Goal: Task Accomplishment & Management: Use online tool/utility

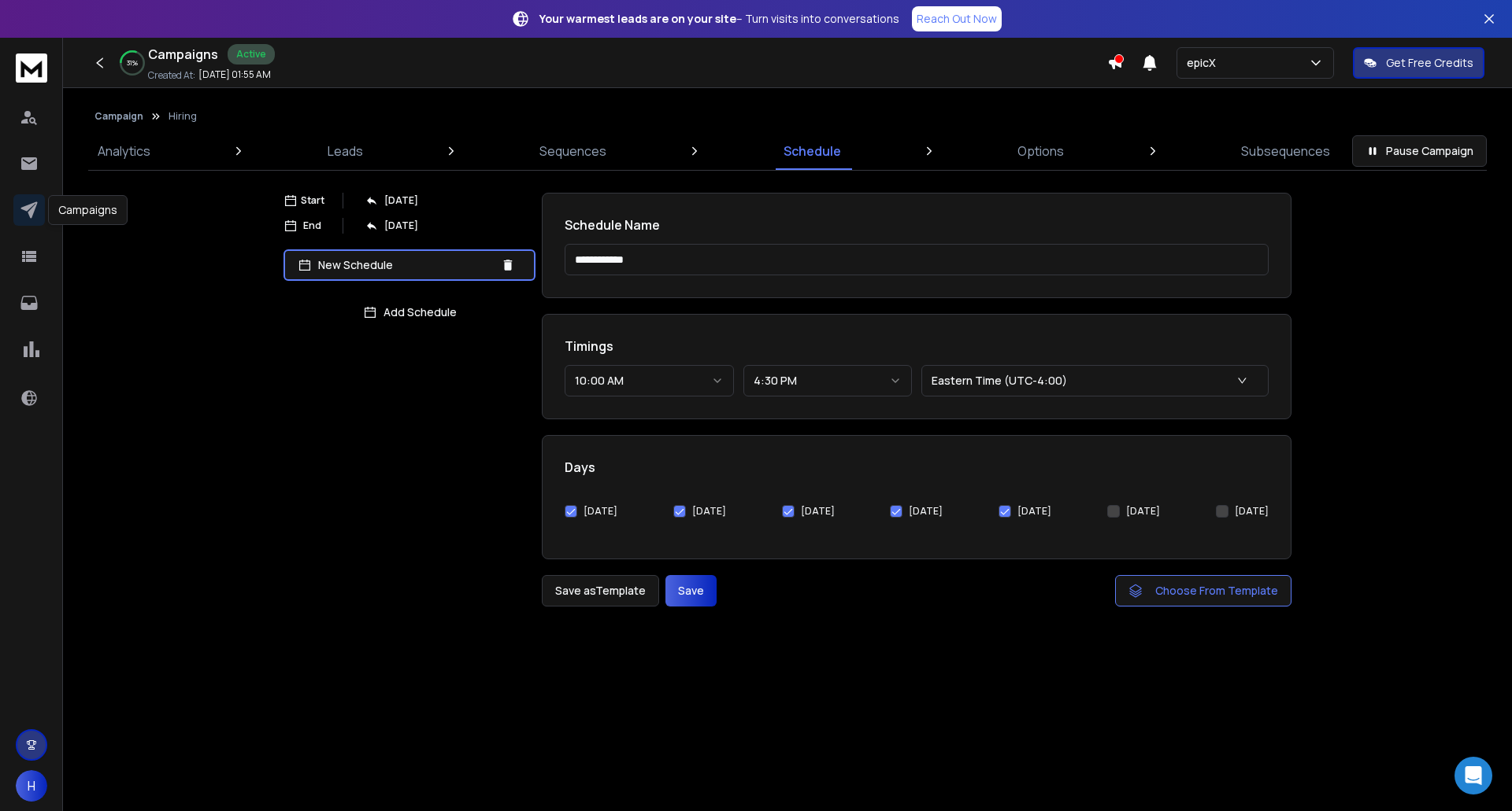
click at [38, 212] on icon at bounding box center [29, 210] width 19 height 19
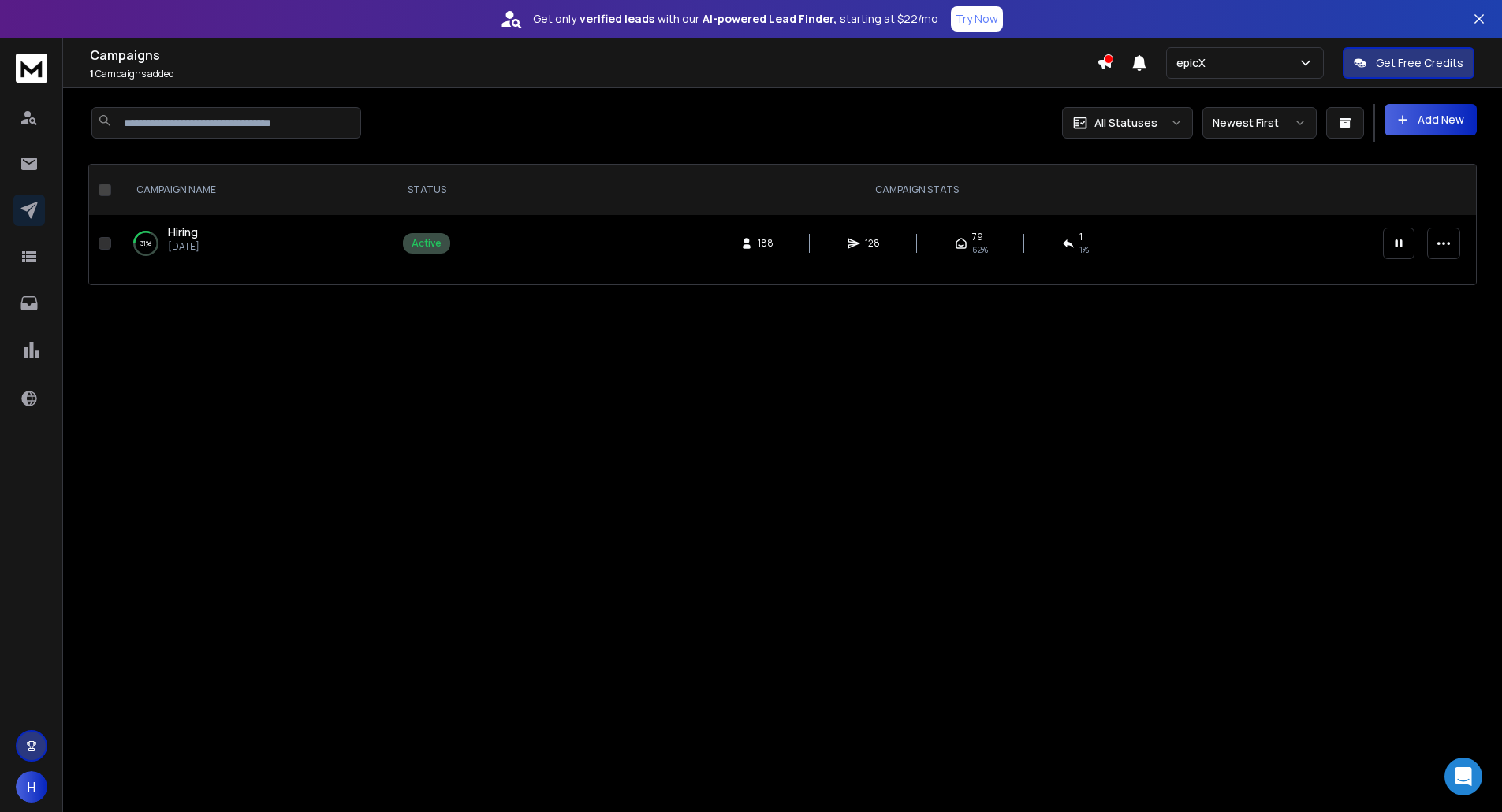
click at [45, 168] on div at bounding box center [31, 166] width 36 height 37
click at [35, 162] on icon at bounding box center [28, 163] width 16 height 12
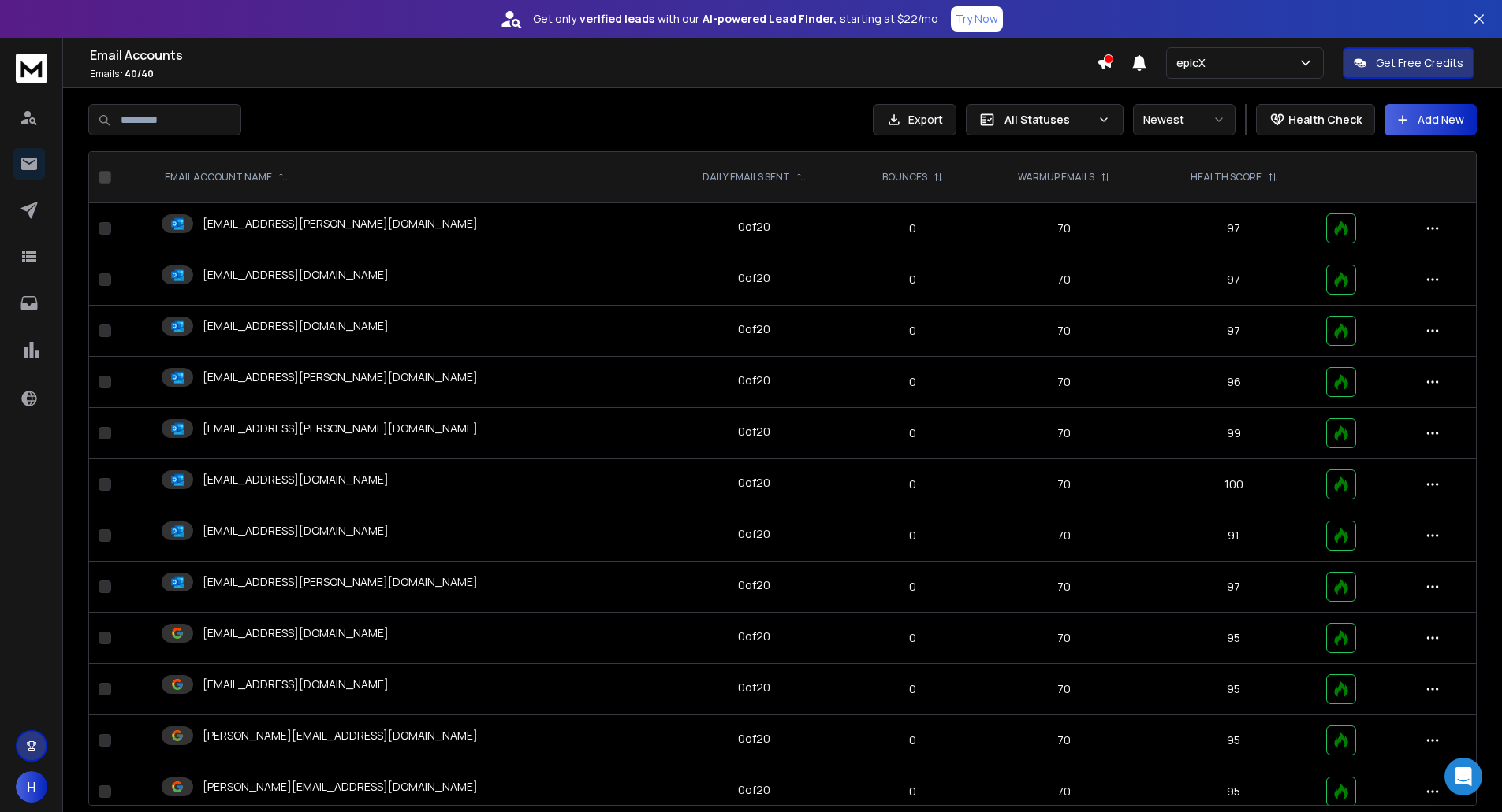
click at [497, 214] on div "[EMAIL_ADDRESS][PERSON_NAME][DOMAIN_NAME]" at bounding box center [404, 224] width 487 height 19
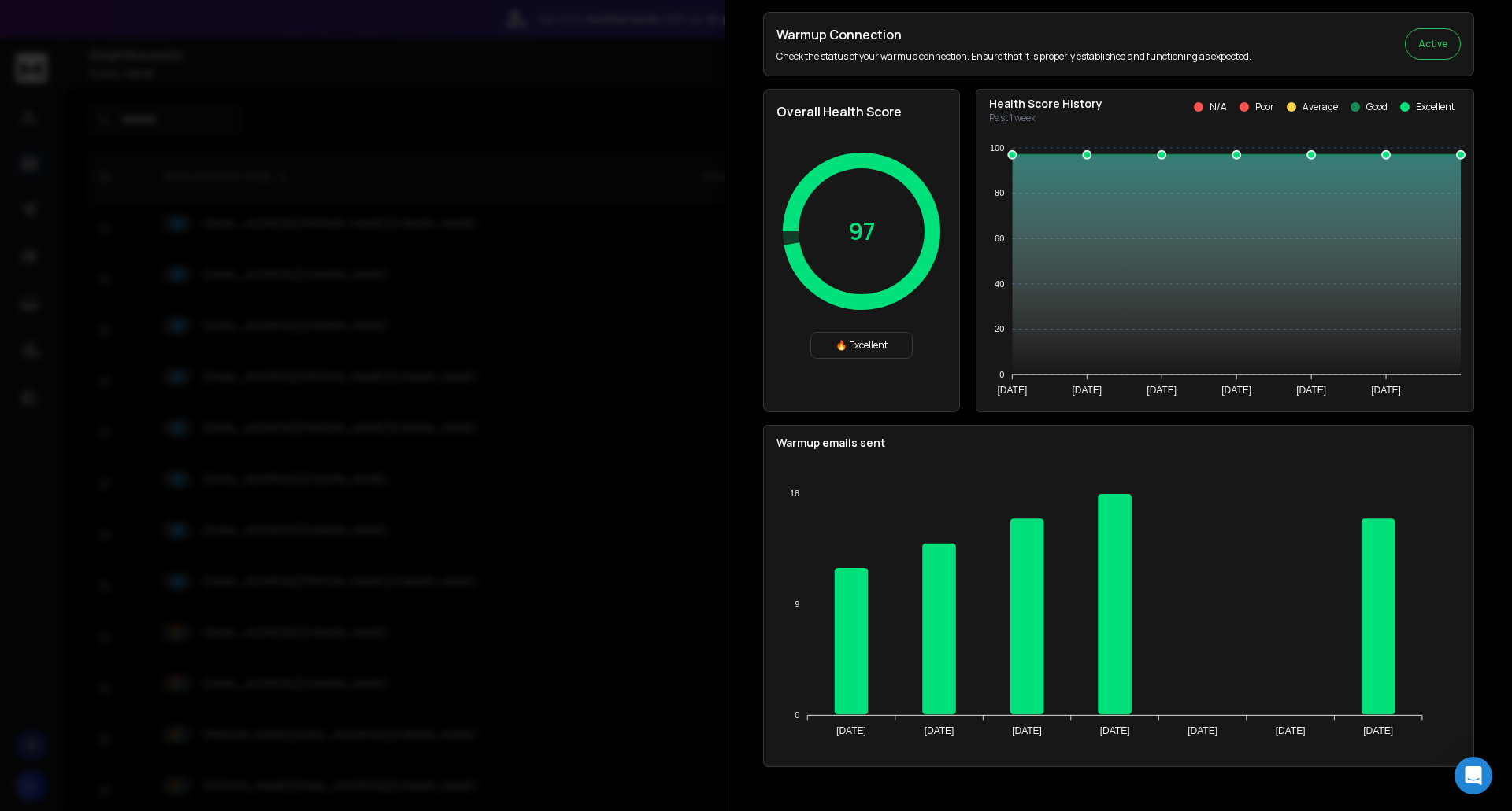
click at [579, 444] on div at bounding box center [756, 406] width 1512 height 811
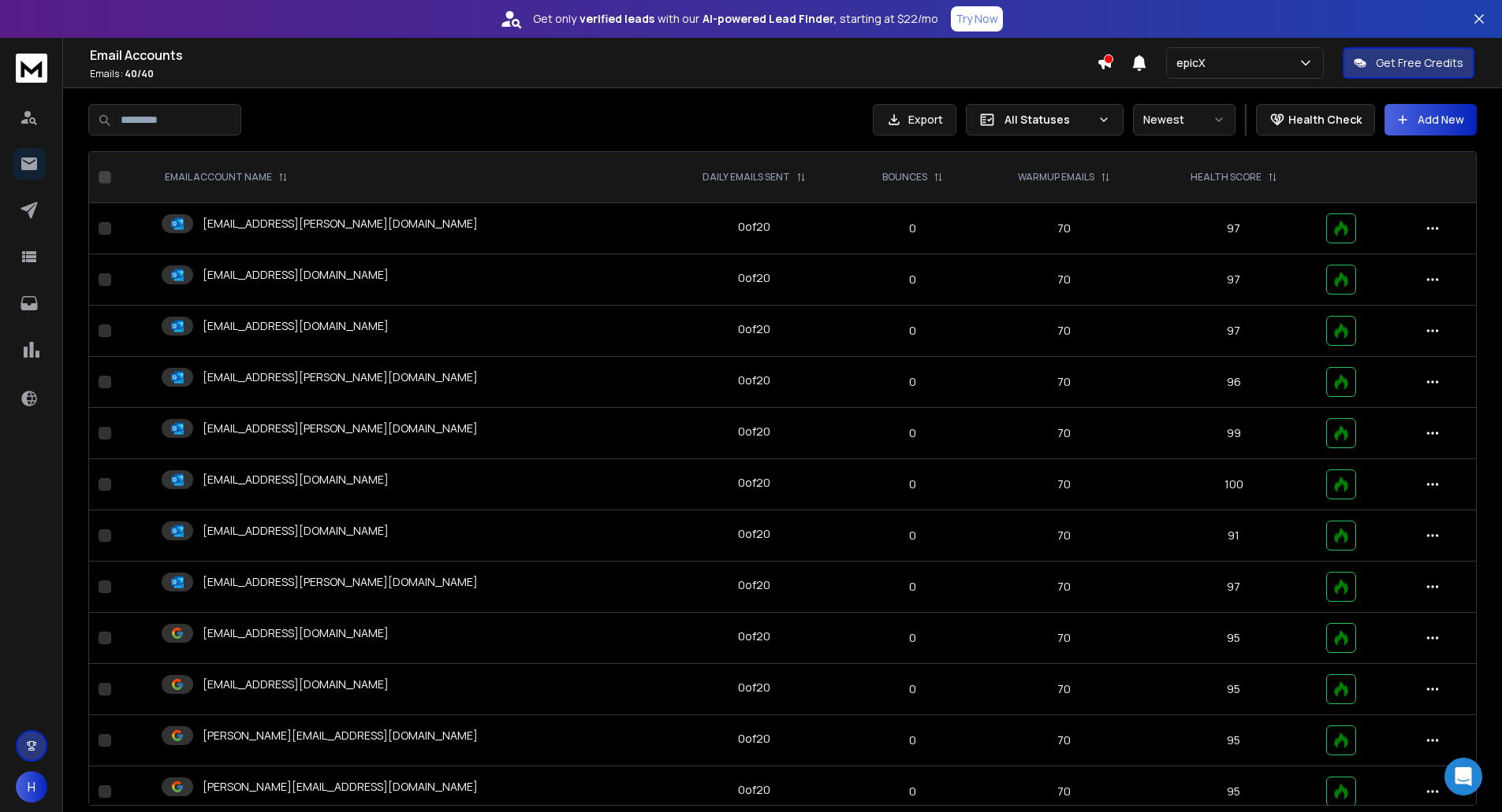
click at [658, 395] on td "0 of 20" at bounding box center [753, 377] width 191 height 41
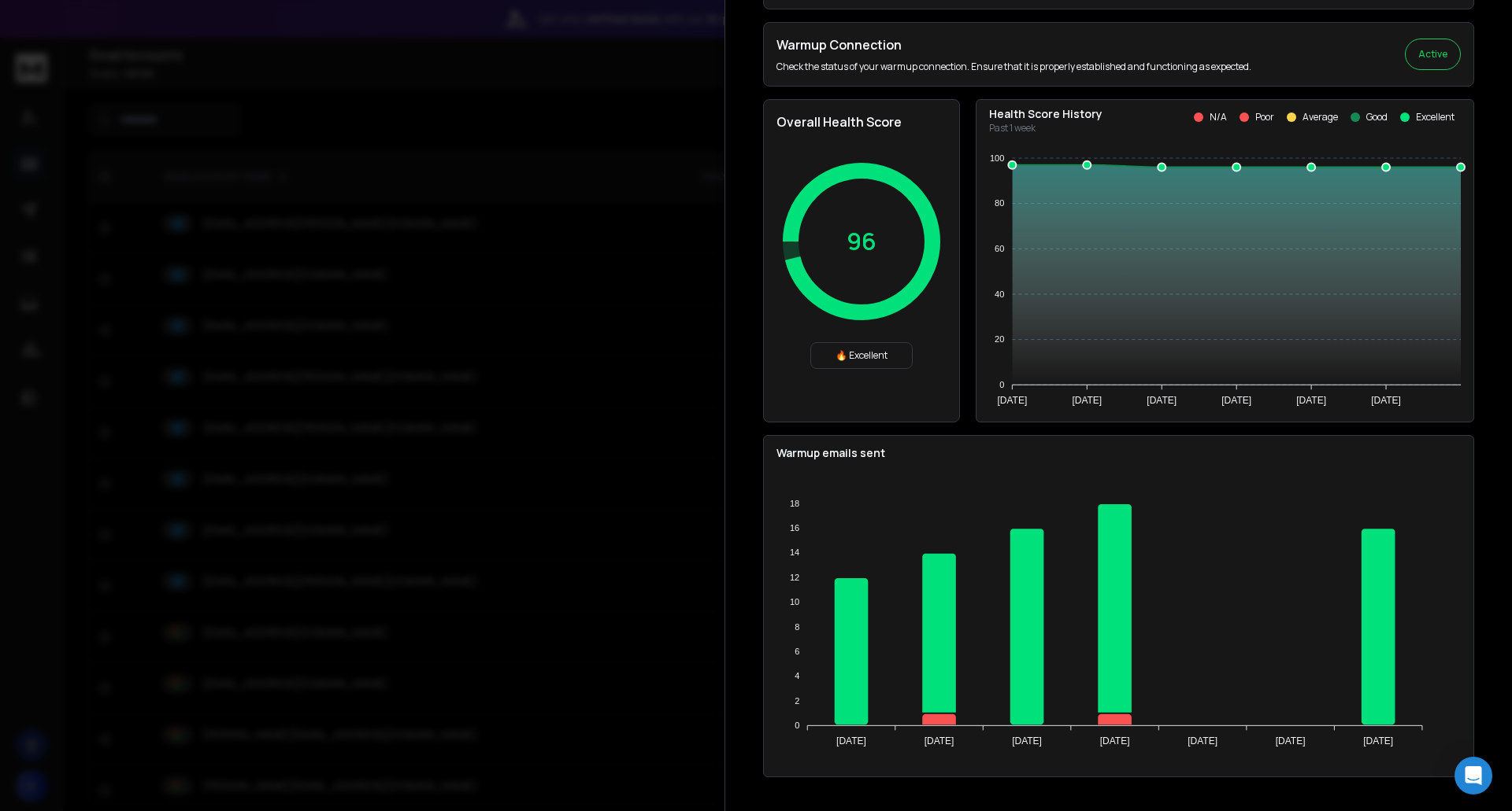
scroll to position [472, 0]
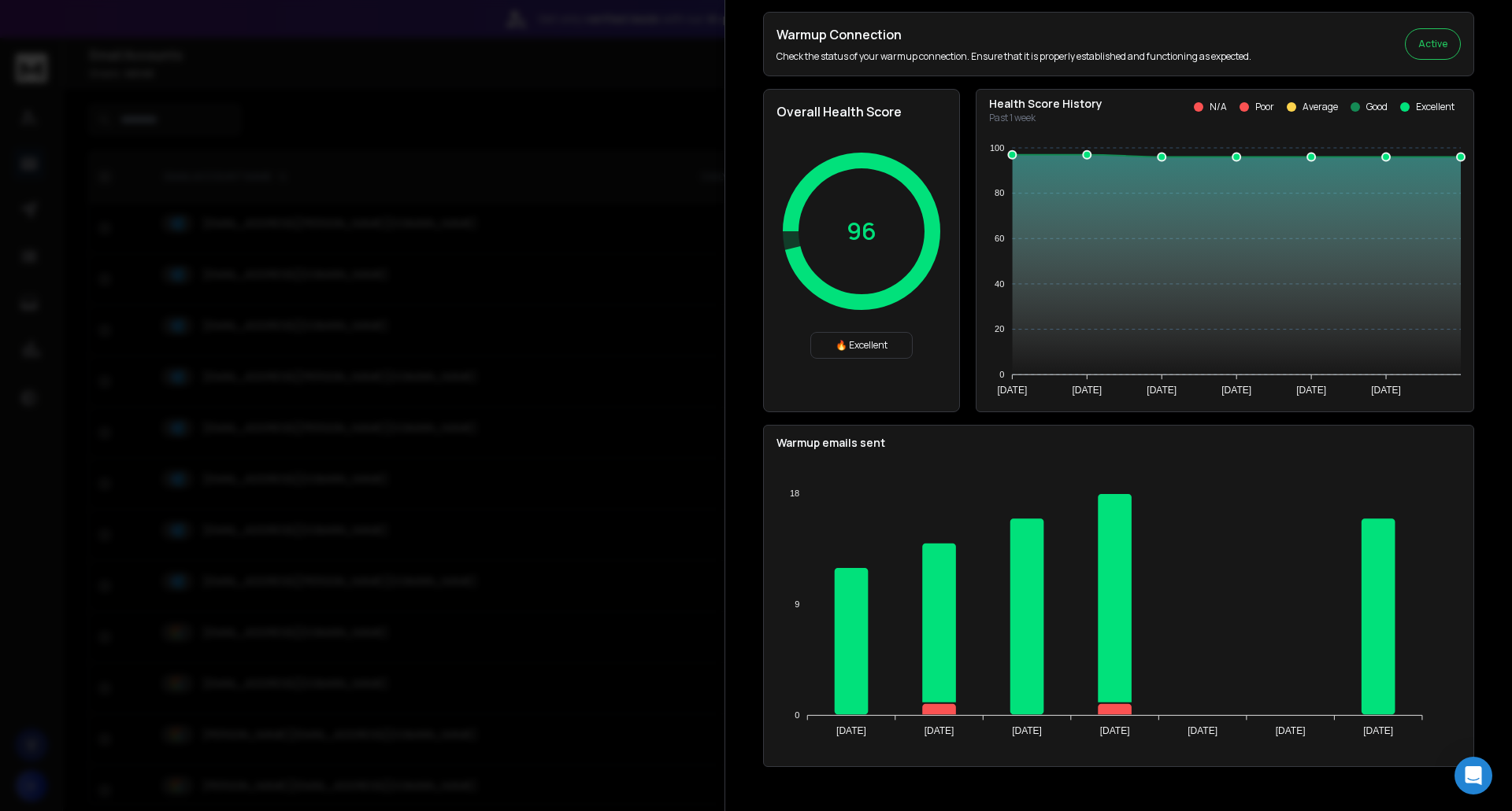
click at [591, 529] on div at bounding box center [756, 406] width 1512 height 811
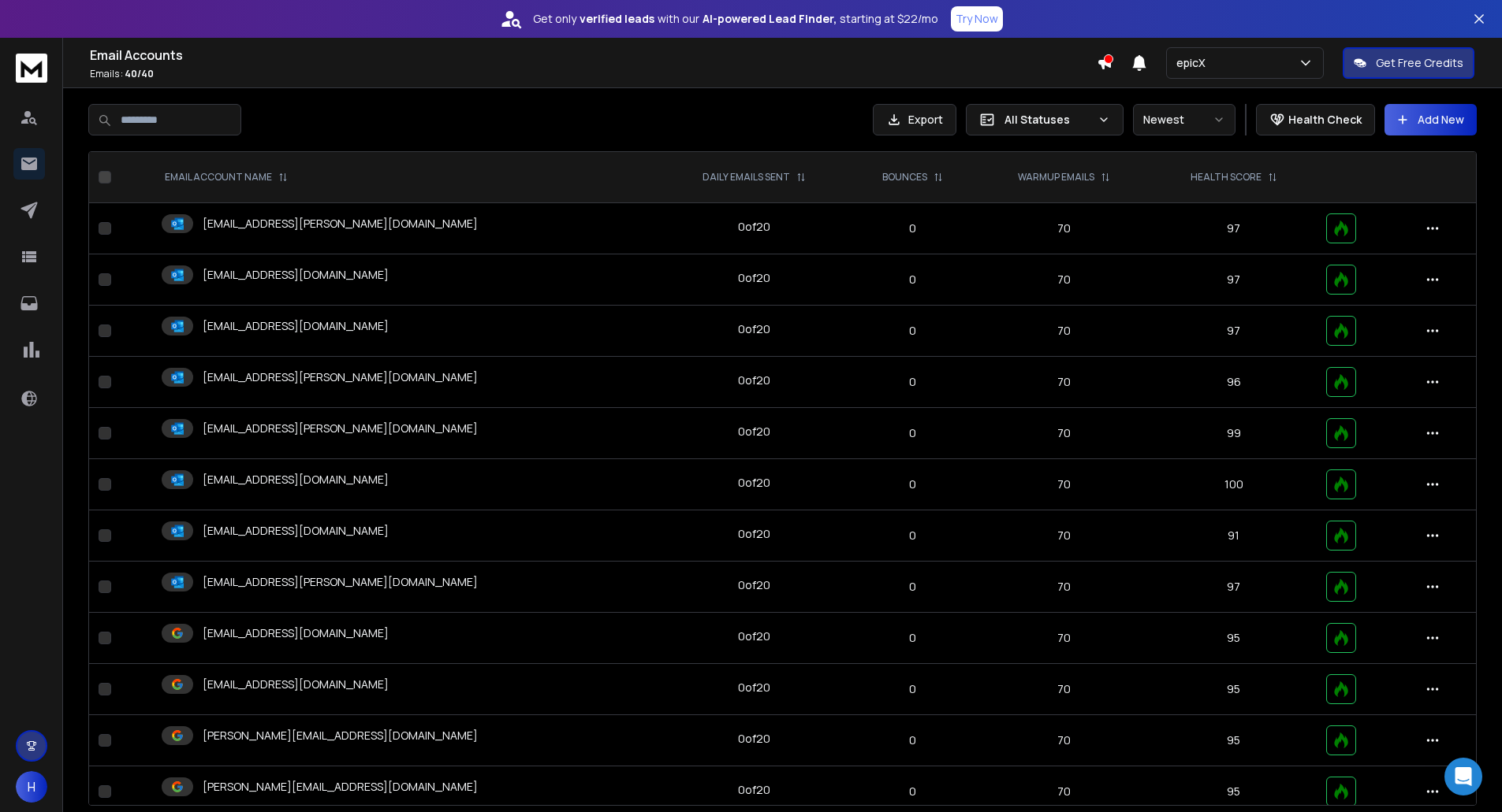
click at [658, 524] on td "0 of 20" at bounding box center [753, 530] width 191 height 41
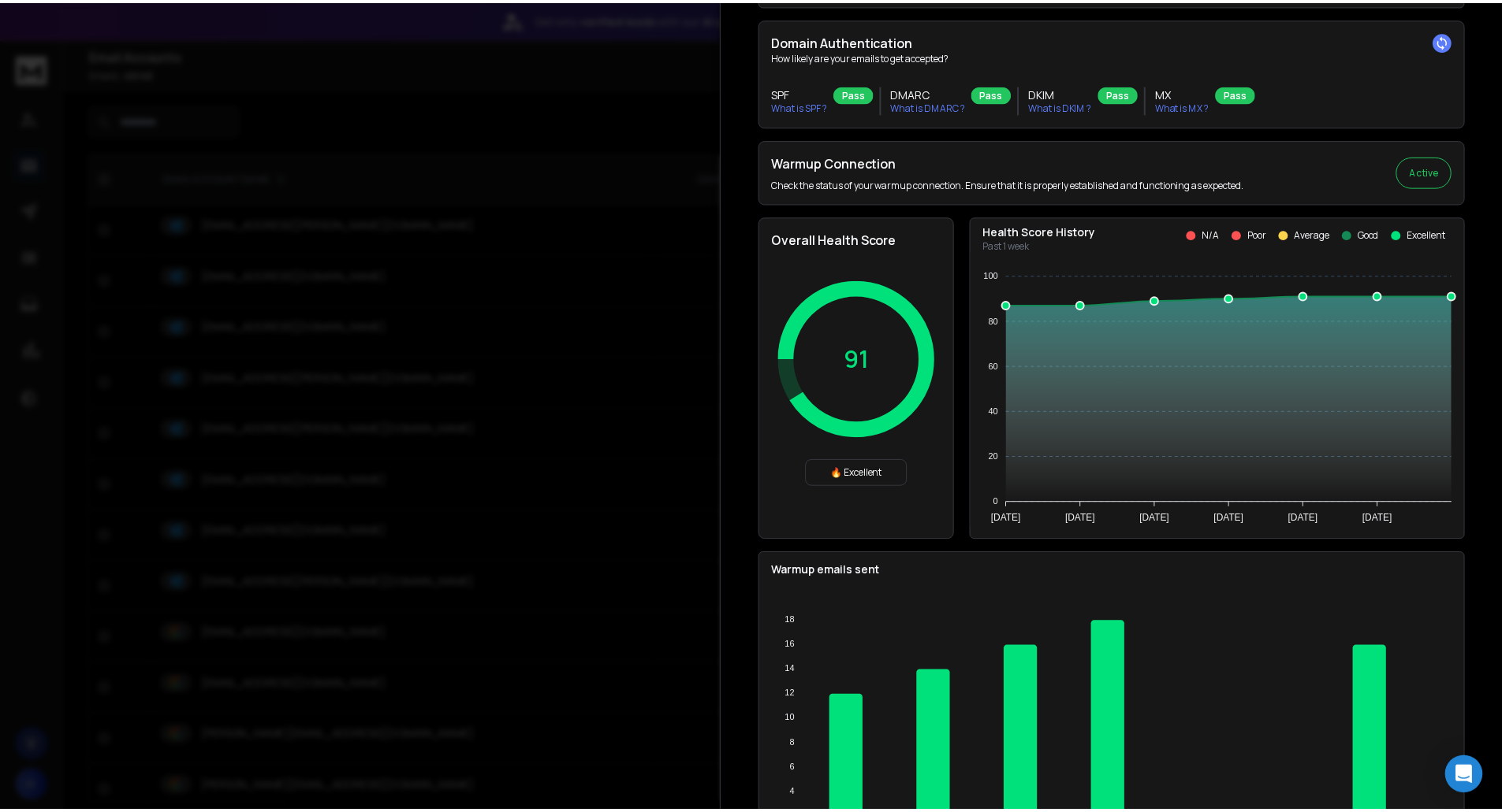
scroll to position [394, 0]
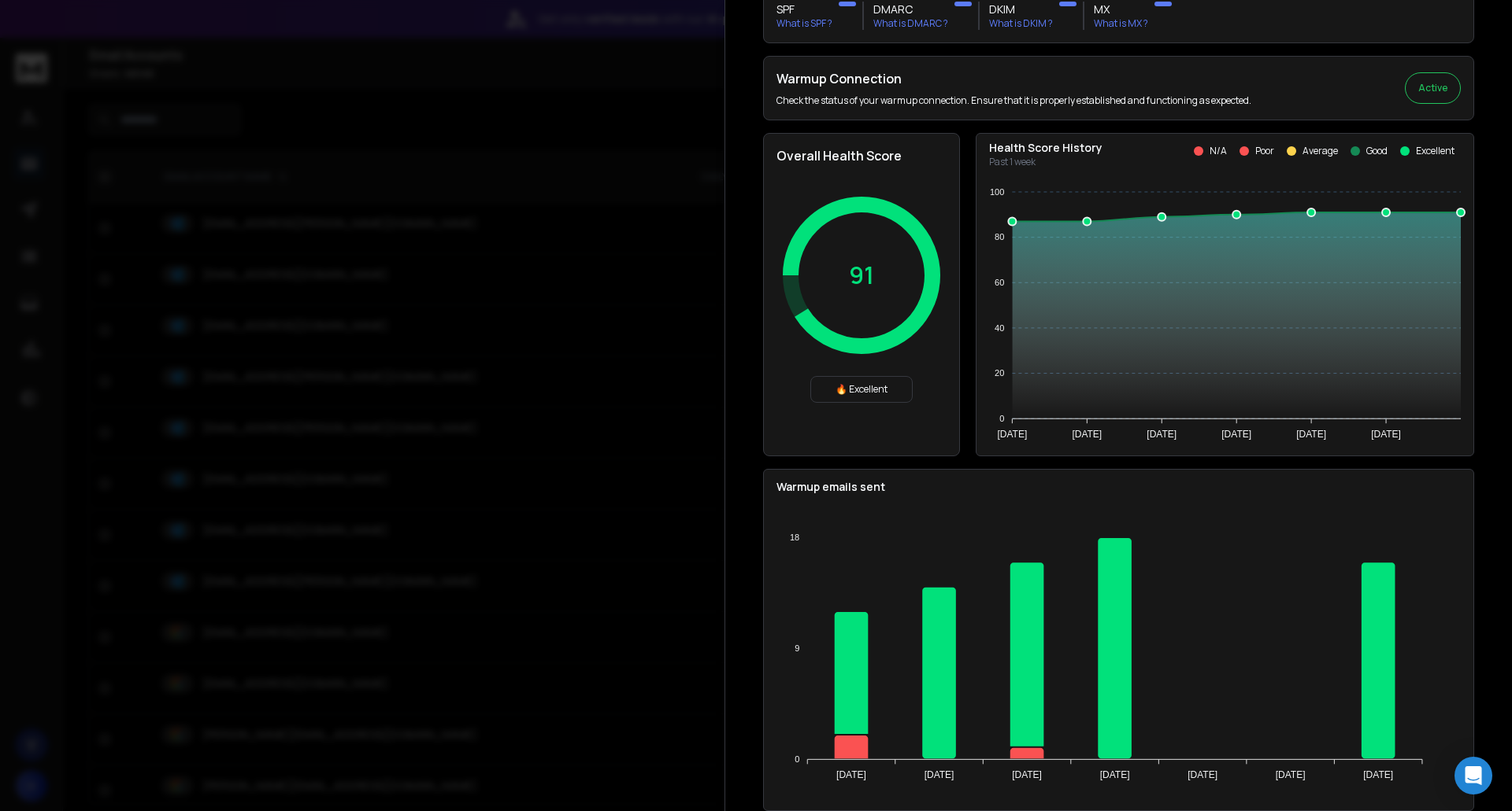
click at [616, 535] on div at bounding box center [756, 406] width 1512 height 811
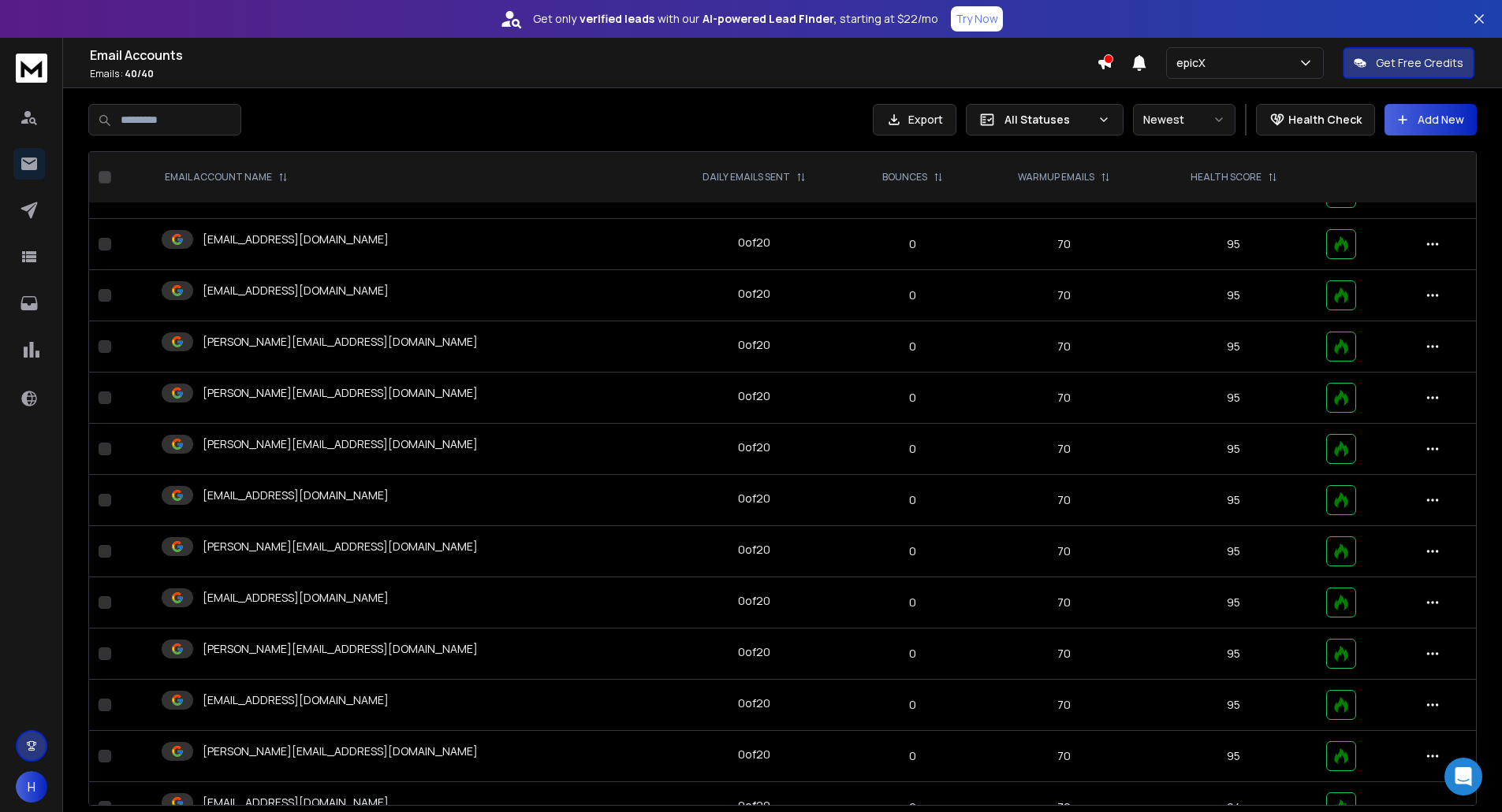
click at [658, 528] on td "0 of 20" at bounding box center [753, 546] width 191 height 41
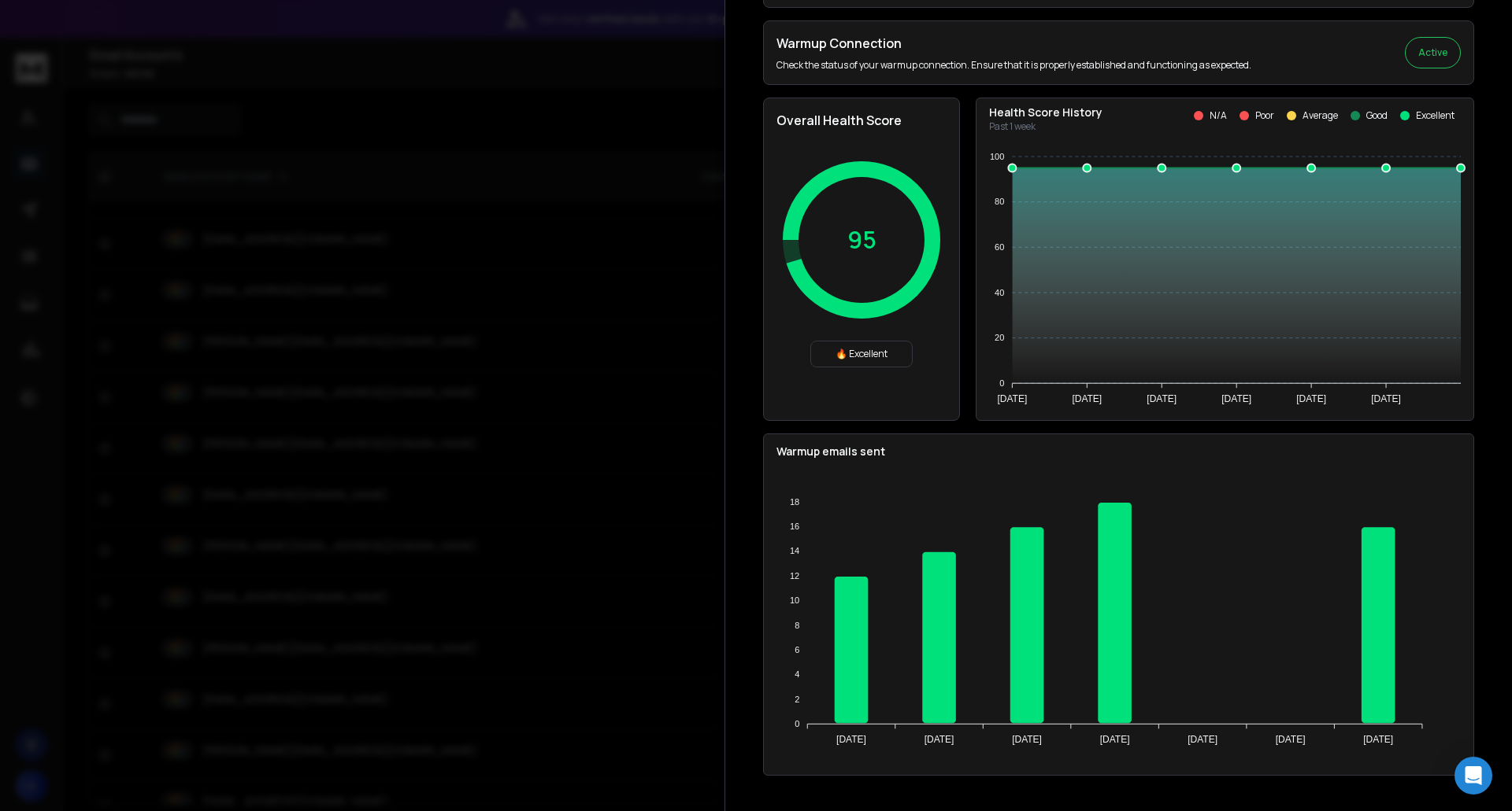
click at [507, 526] on div at bounding box center [756, 406] width 1512 height 811
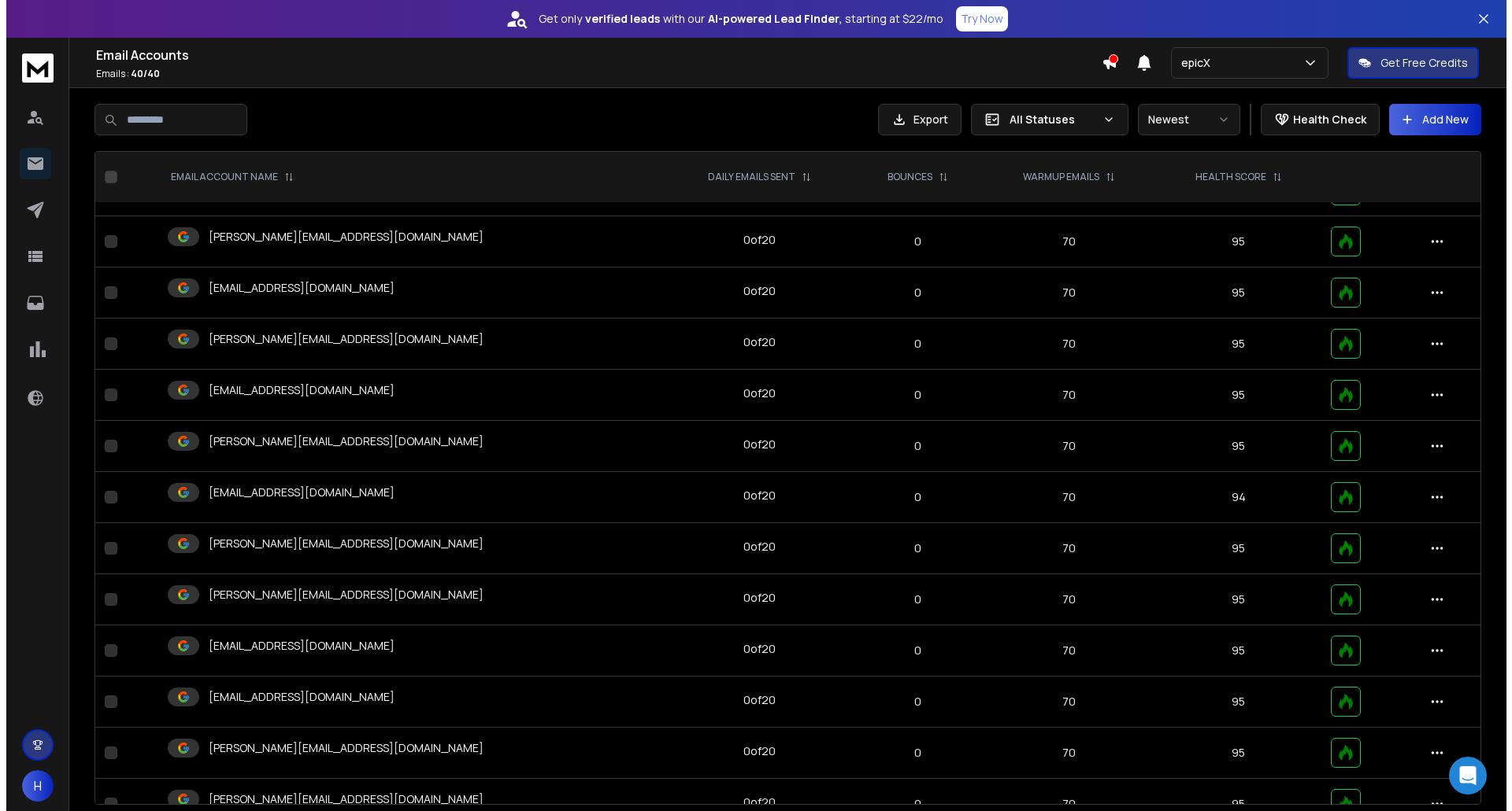
scroll to position [709, 0]
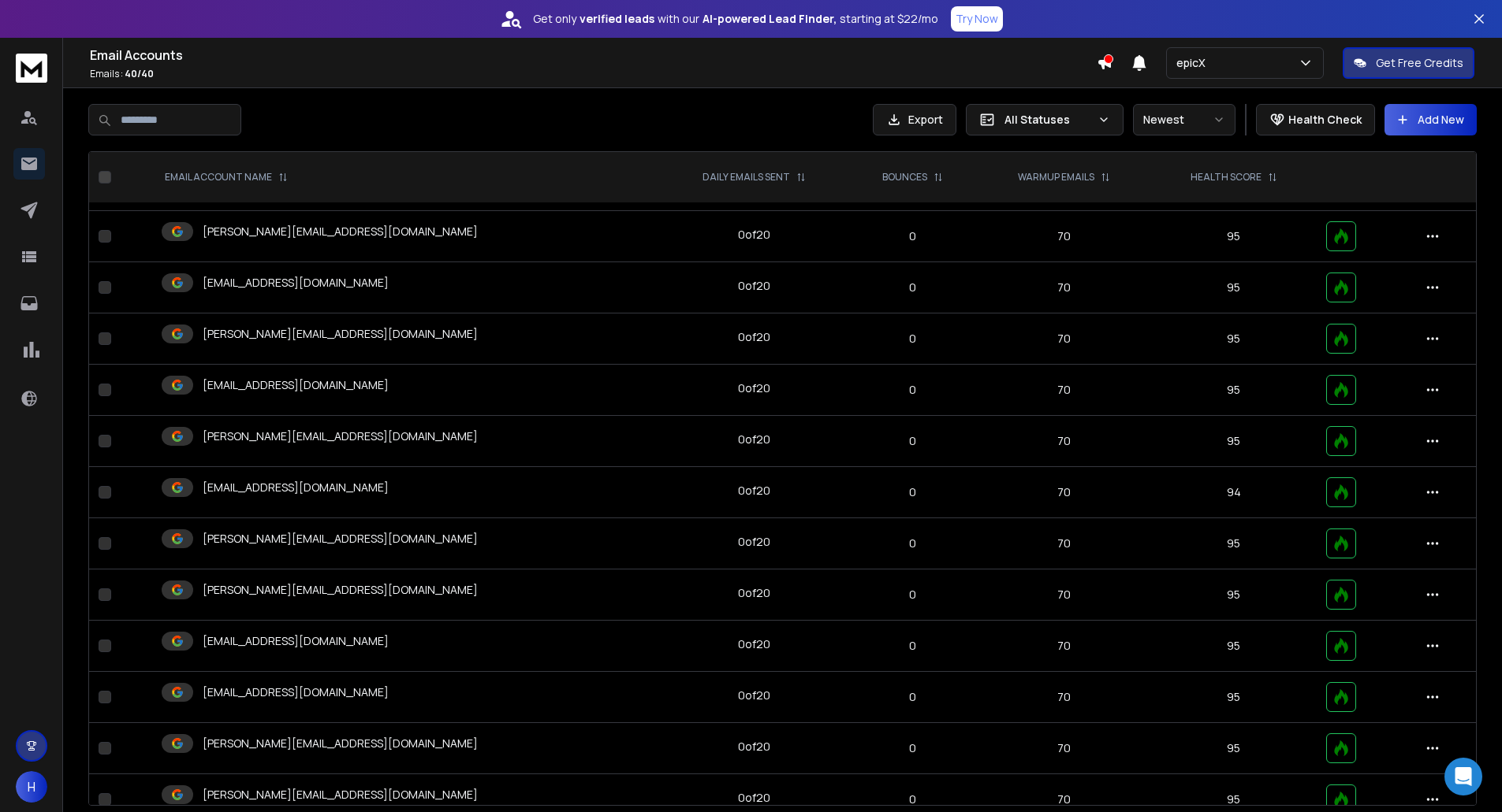
click at [508, 526] on td "hassan.azhar@epicxconsulting.com" at bounding box center [404, 544] width 506 height 51
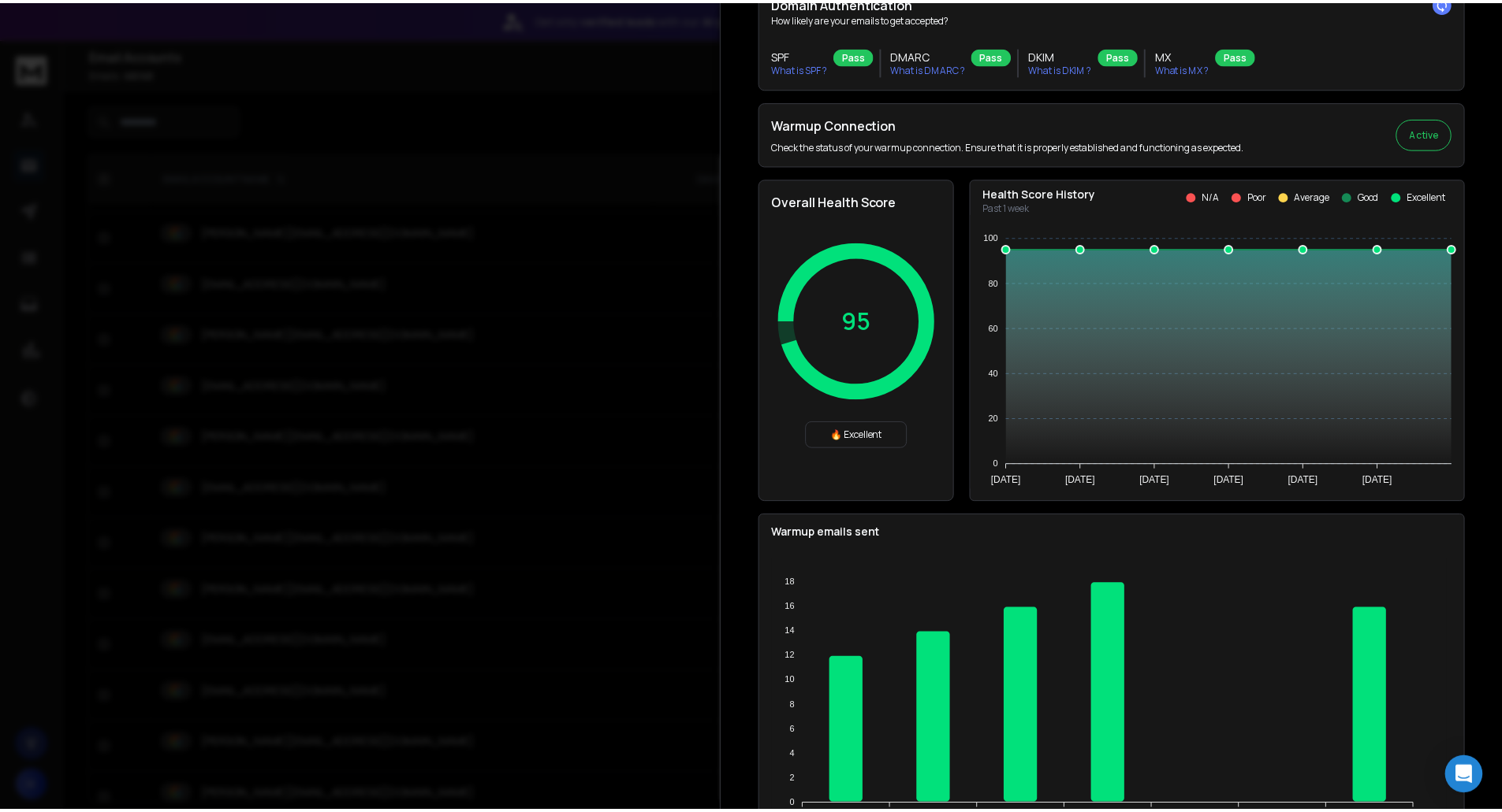
scroll to position [415, 0]
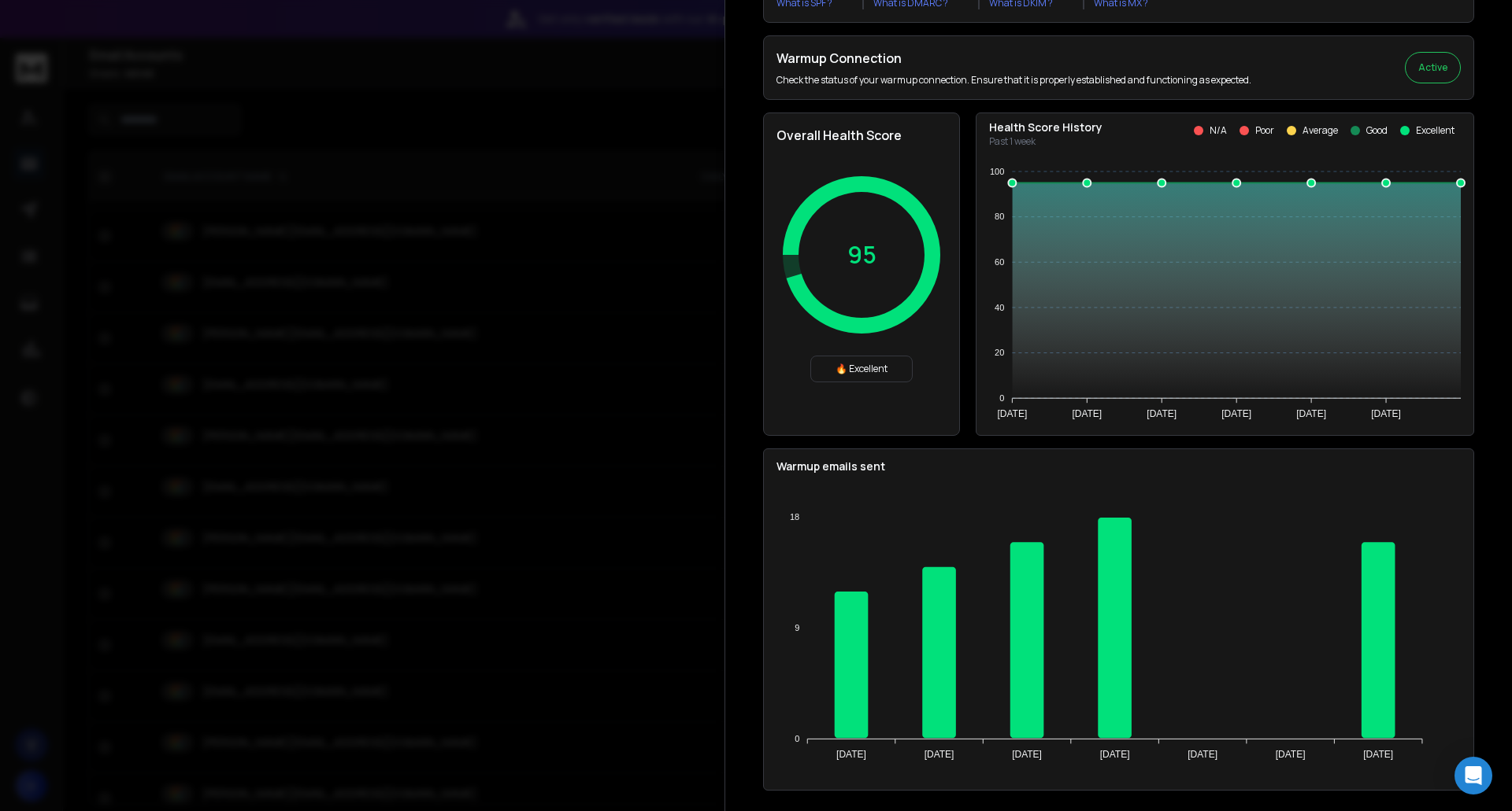
click at [556, 497] on div at bounding box center [756, 406] width 1512 height 811
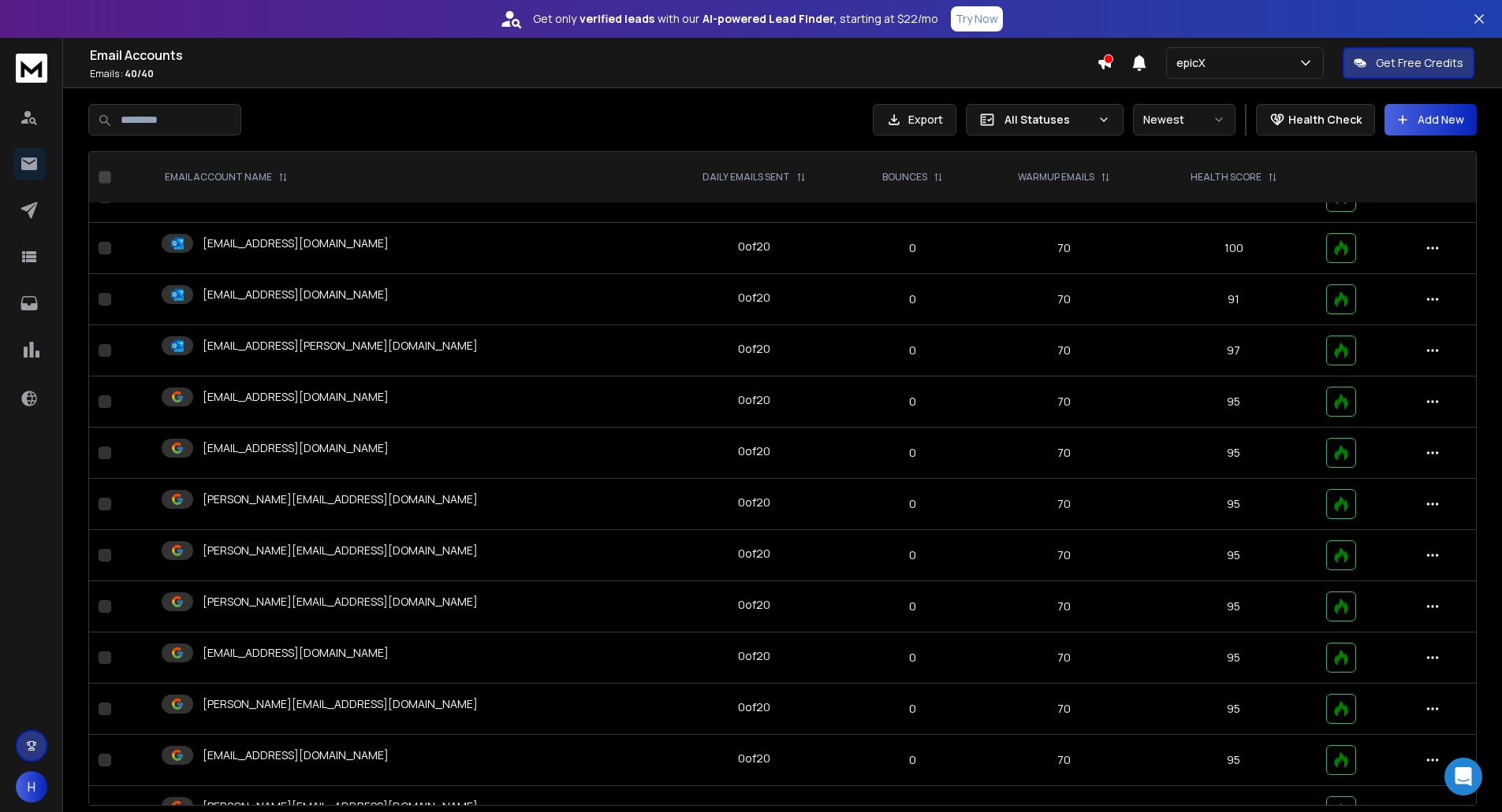
scroll to position [0, 0]
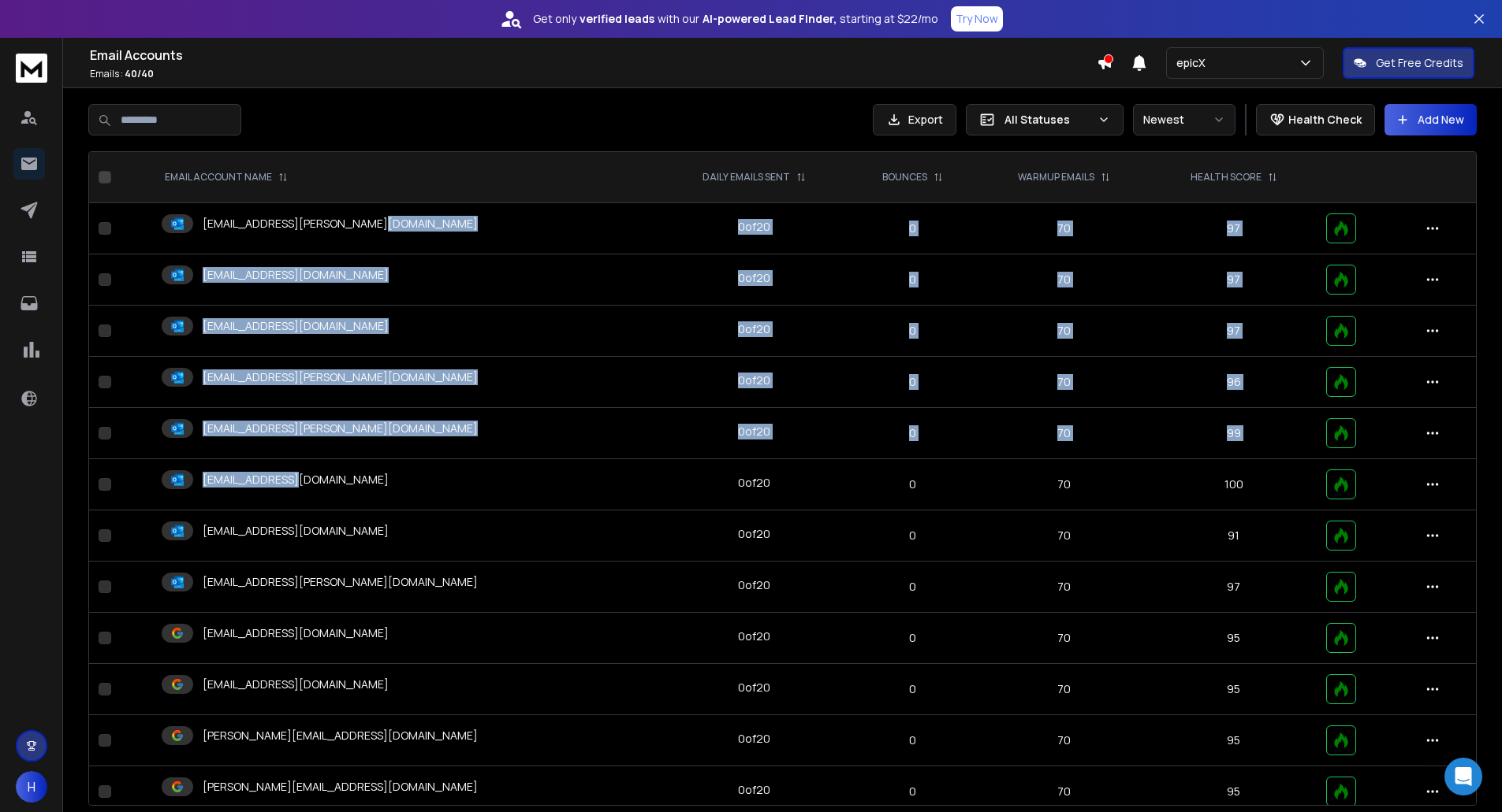
drag, startPoint x: 380, startPoint y: 217, endPoint x: 303, endPoint y: 476, distance: 270.2
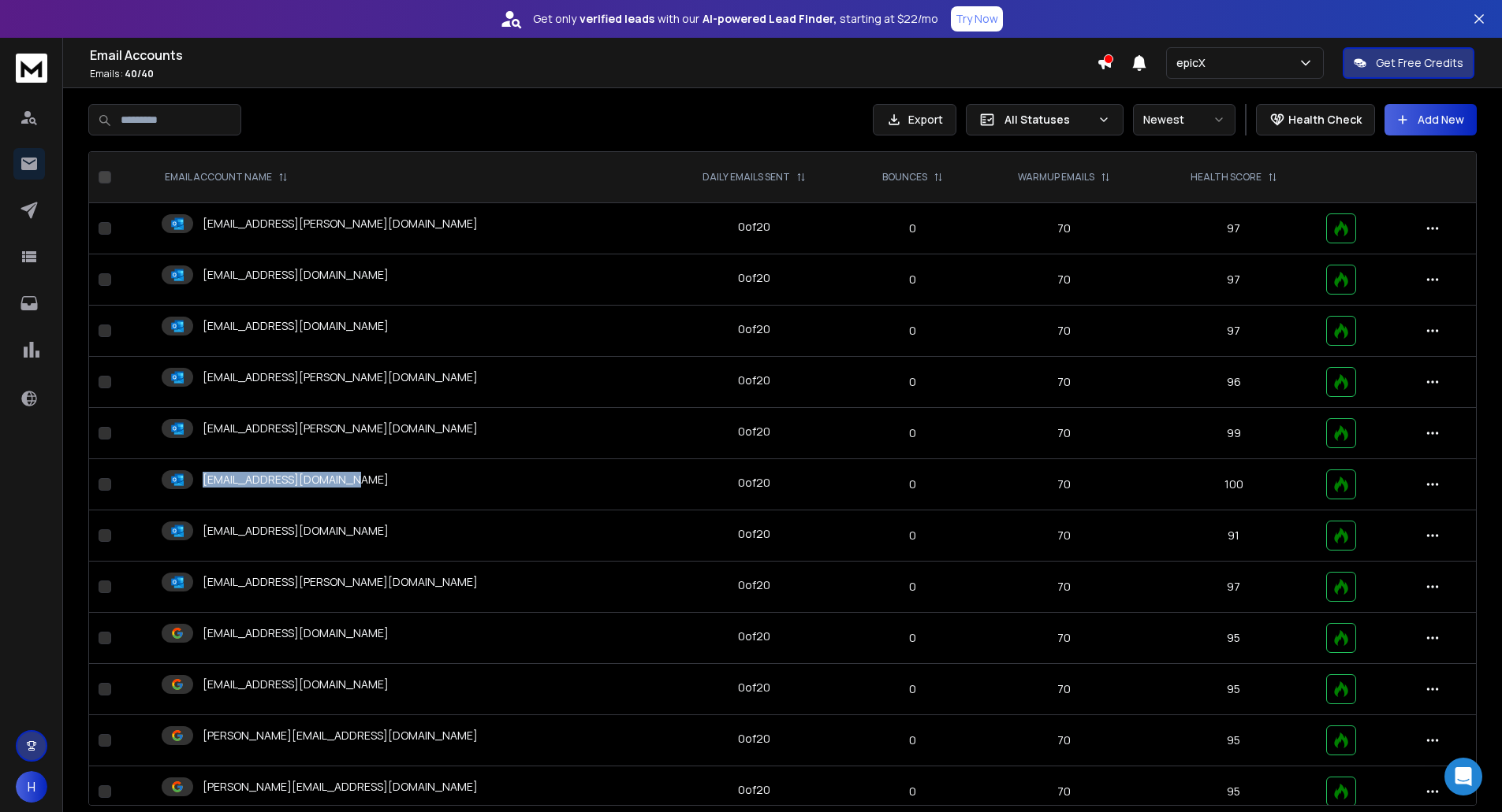
drag, startPoint x: 357, startPoint y: 479, endPoint x: 202, endPoint y: 475, distance: 155.1
click at [202, 475] on div "hammad.raza@goepicx.info" at bounding box center [404, 480] width 487 height 19
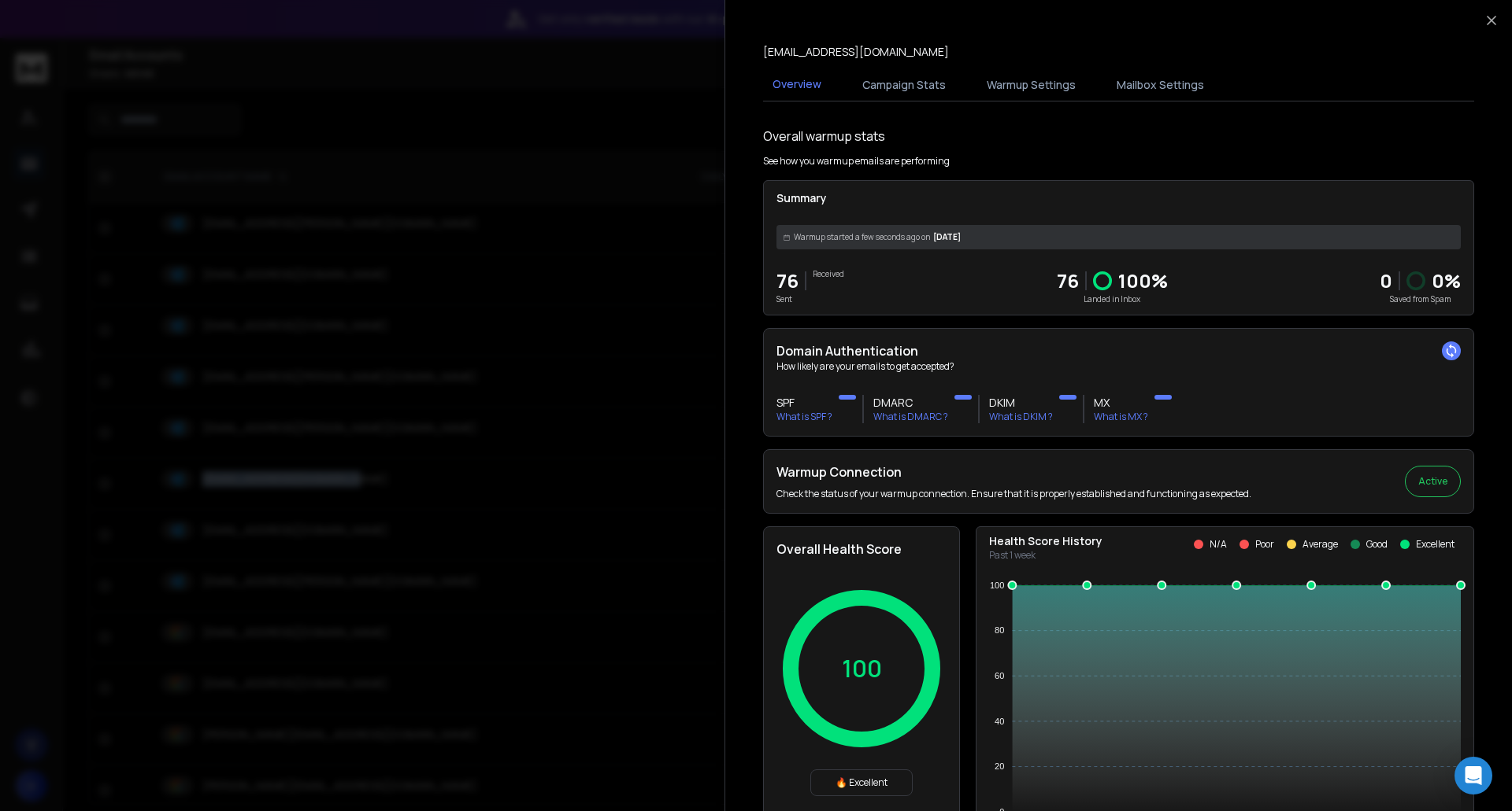
copy p "hammad.raza@goepicx.info"
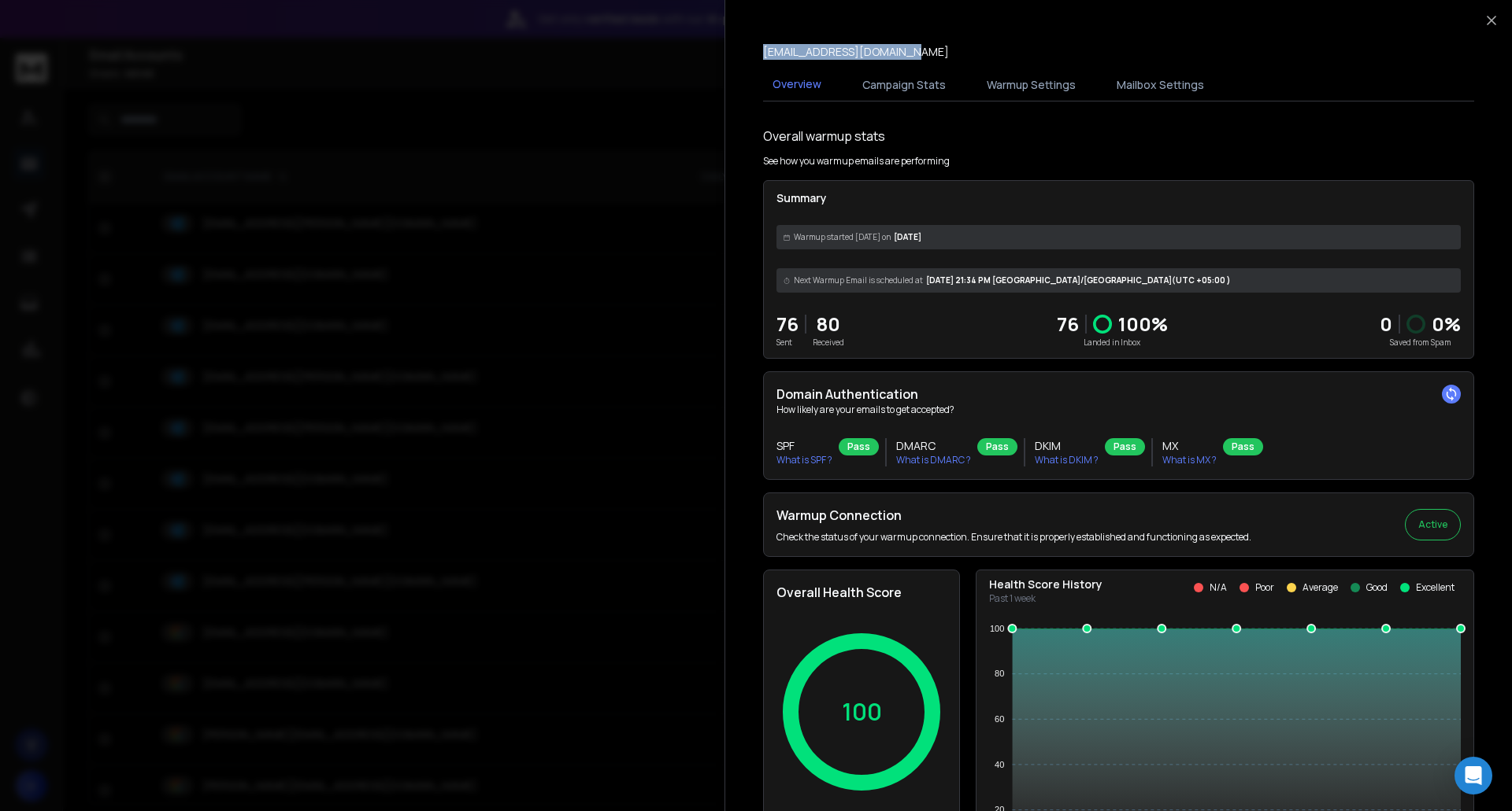
drag, startPoint x: 905, startPoint y: 54, endPoint x: 725, endPoint y: 54, distance: 180.0
click at [726, 54] on div "Multi Select Table Sheet hammad.raza@goepicx.info Overview Campaign Stats Warmu…" at bounding box center [1118, 406] width 788 height 811
copy p "hammad.raza@goepicx.info"
click at [310, 170] on div at bounding box center [756, 406] width 1512 height 811
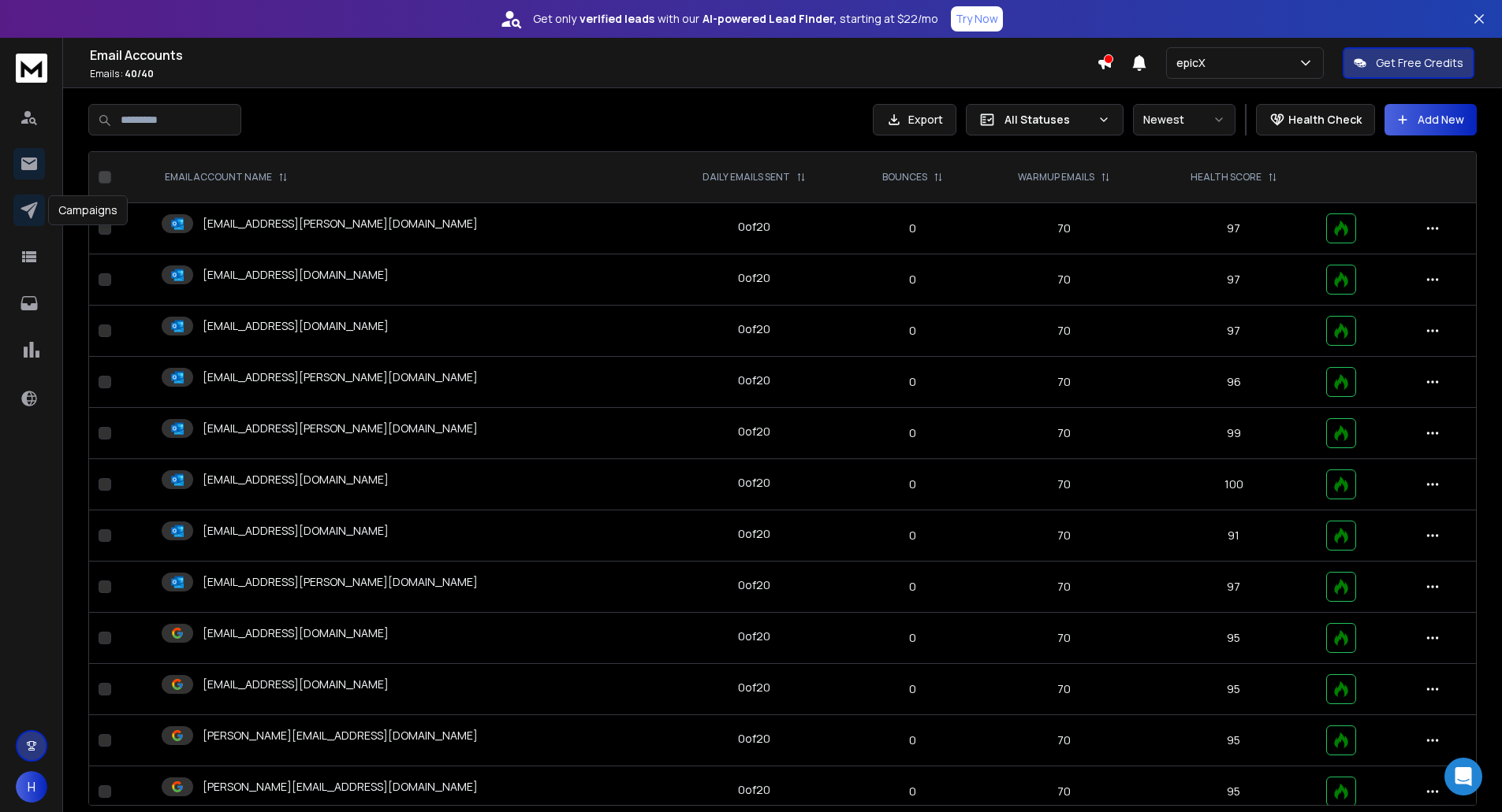
click at [35, 198] on link at bounding box center [28, 210] width 31 height 31
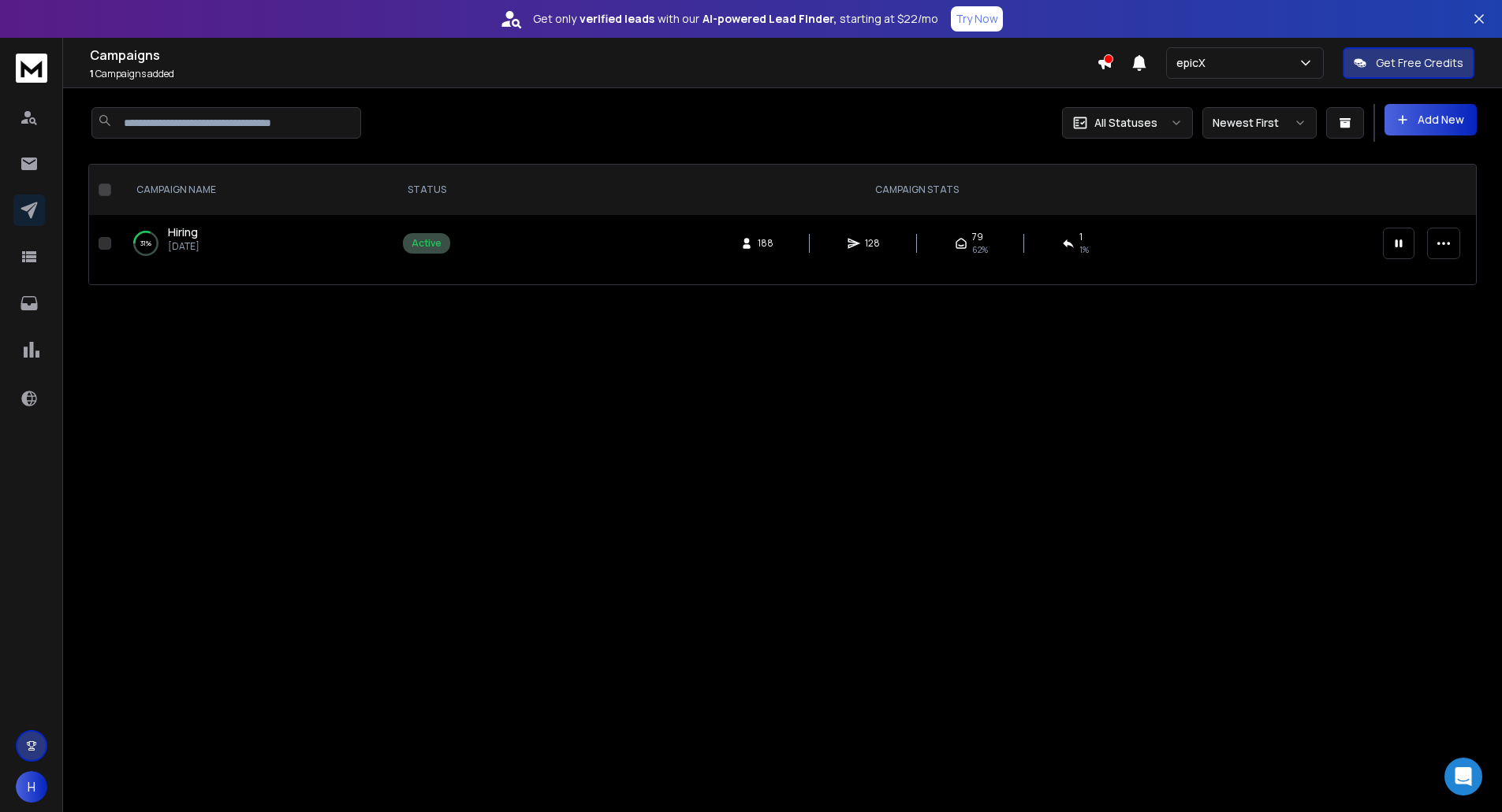
click at [324, 243] on div "31 % Hiring 4 days ago" at bounding box center [255, 244] width 245 height 38
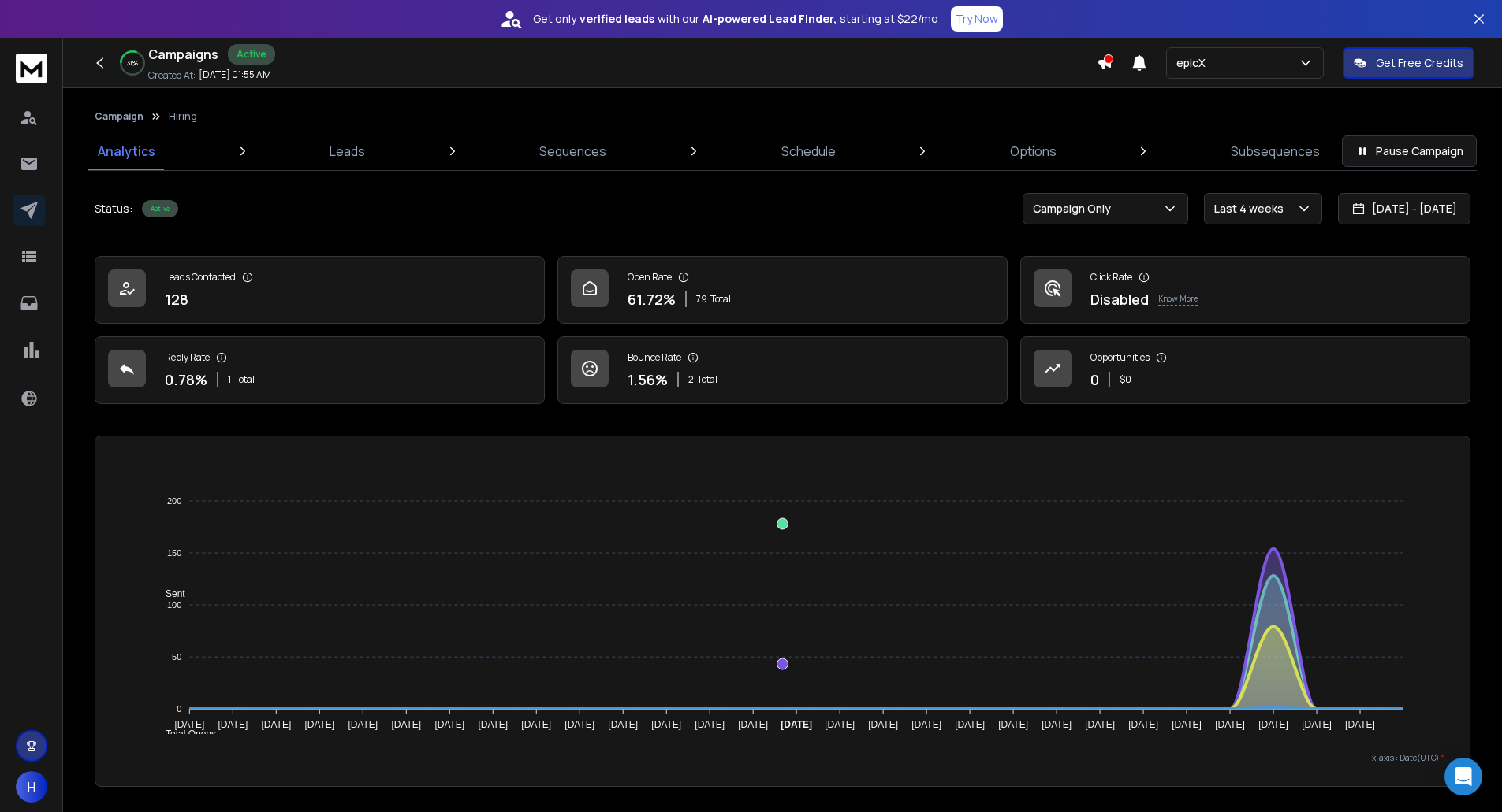
click at [599, 151] on p "Sequences" at bounding box center [572, 152] width 67 height 19
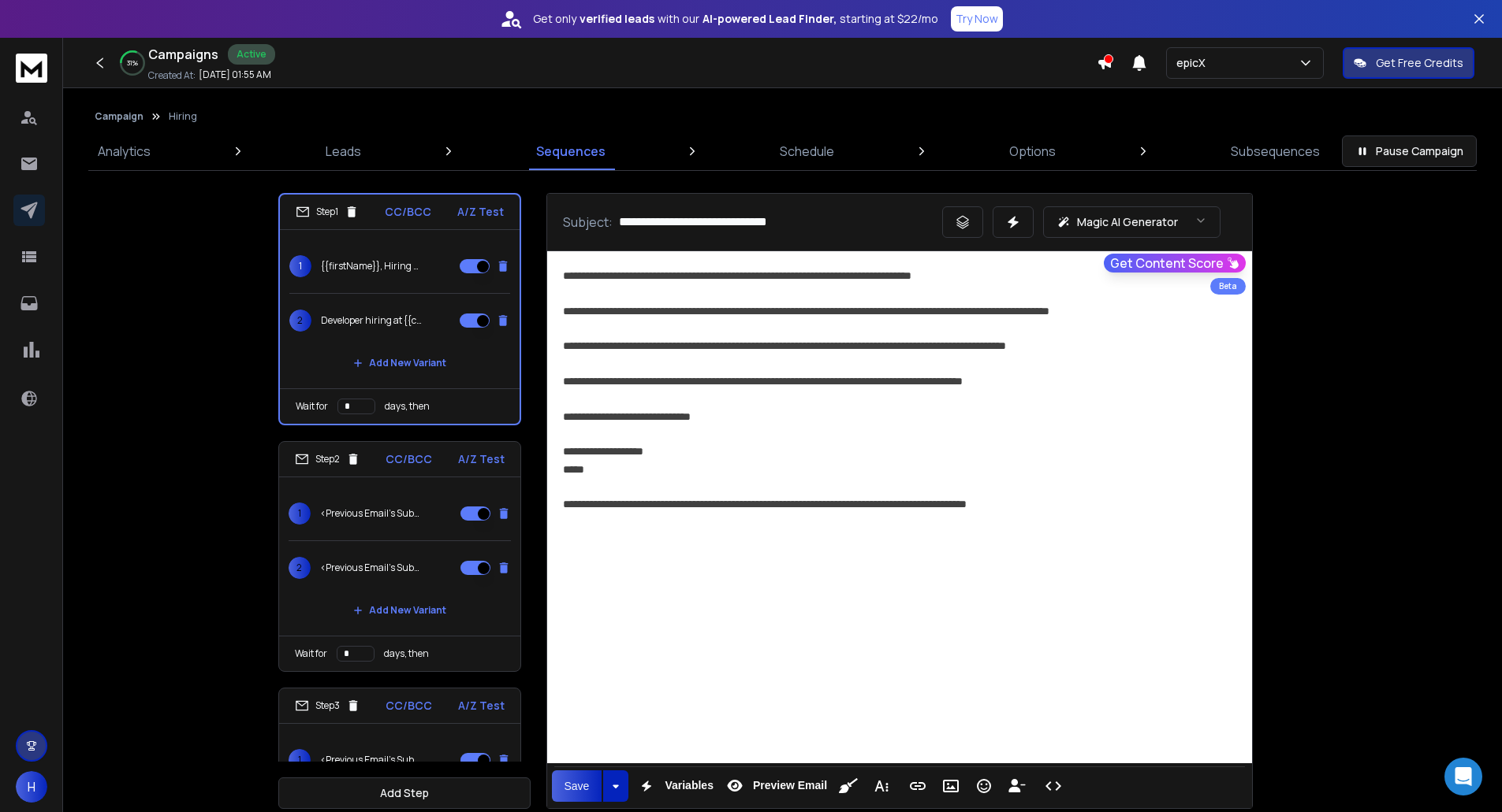
click at [351, 326] on p "Developer hiring at {{companyName}}" at bounding box center [371, 320] width 101 height 12
type input "**********"
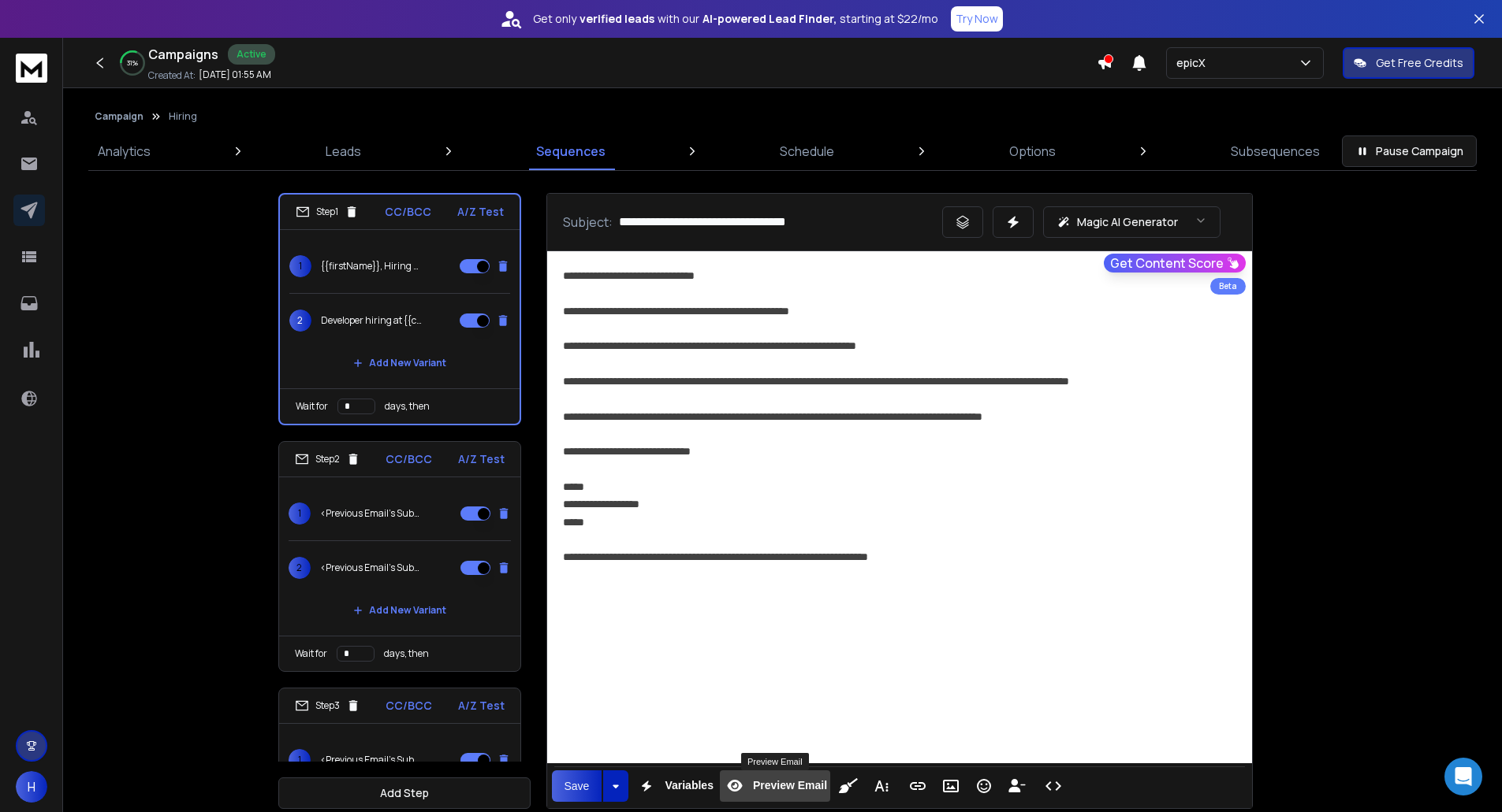
click at [799, 787] on span "Preview Email" at bounding box center [789, 786] width 81 height 13
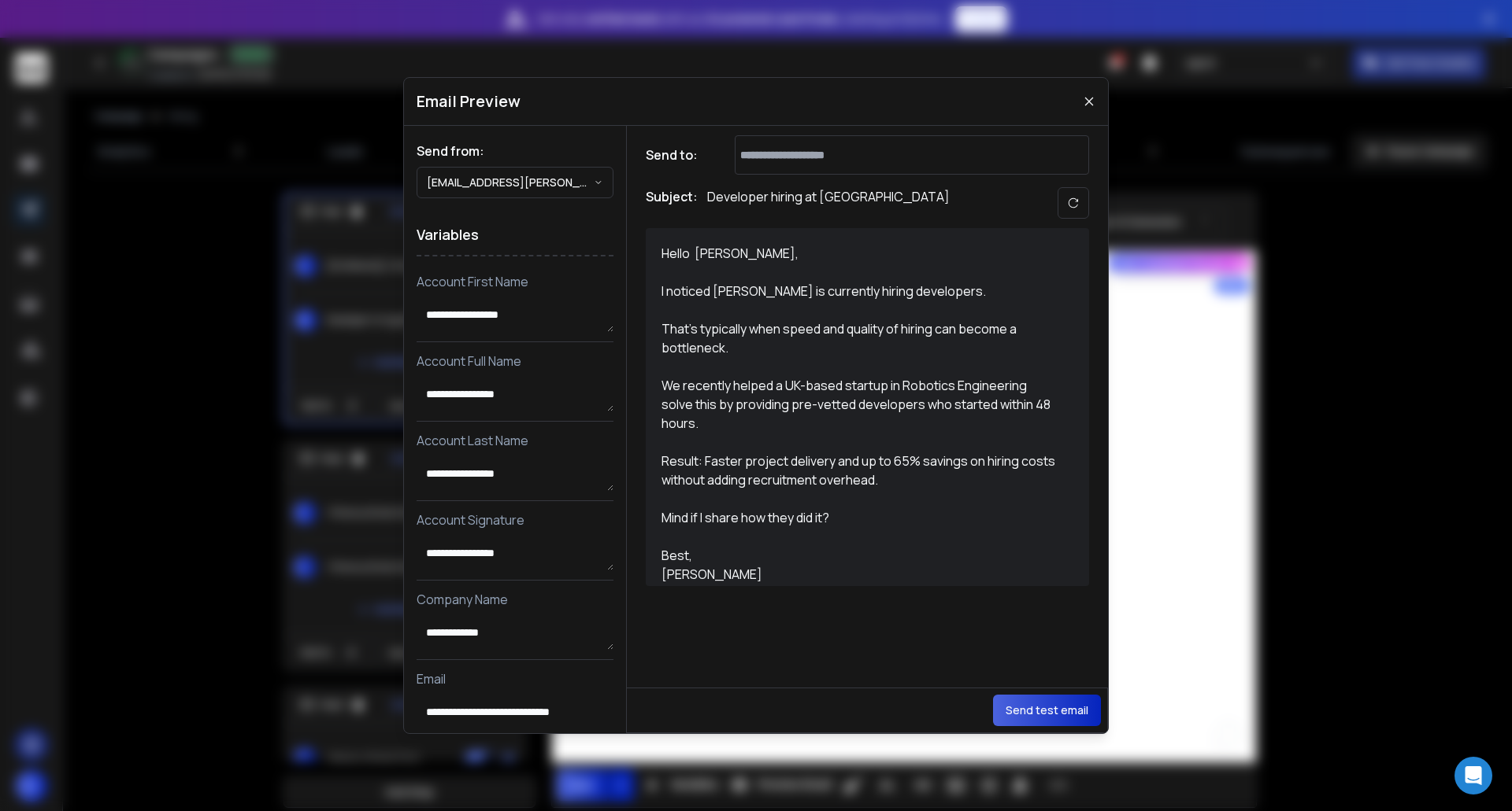
click at [816, 167] on input at bounding box center [912, 155] width 343 height 28
click at [529, 189] on p "devon.jones@epicxgrowth.com" at bounding box center [510, 182] width 167 height 16
type input "**********"
click at [796, 158] on input at bounding box center [912, 155] width 343 height 28
click at [552, 173] on button "devon.jones@epicxgrowth.com" at bounding box center [515, 182] width 197 height 31
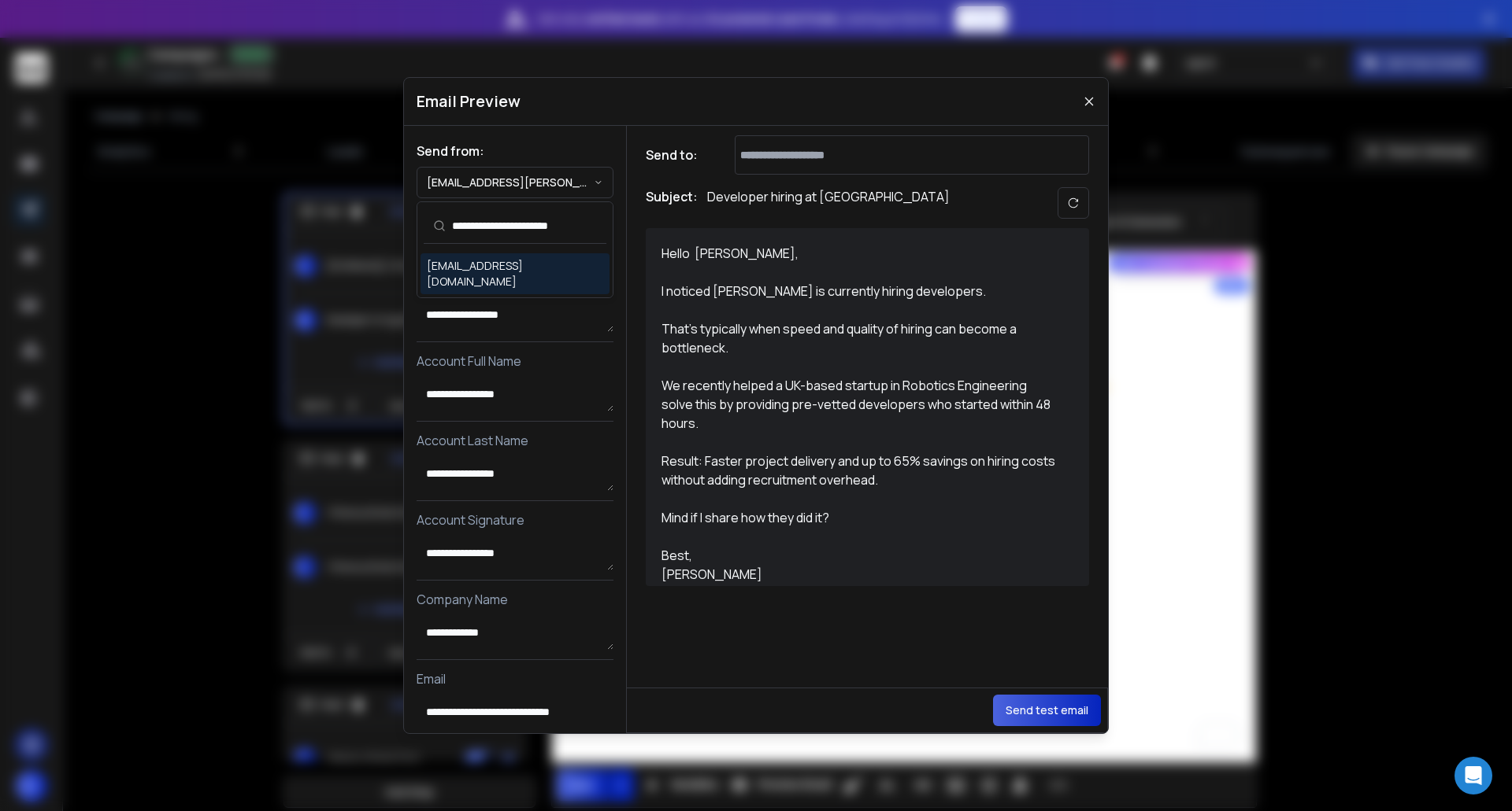
type input "**********"
click at [514, 268] on div "hammad.raza@goepicx.info" at bounding box center [515, 273] width 176 height 31
click at [851, 160] on input at bounding box center [912, 155] width 343 height 28
type input "**********"
click at [1046, 700] on button "Send test email" at bounding box center [1047, 711] width 108 height 31
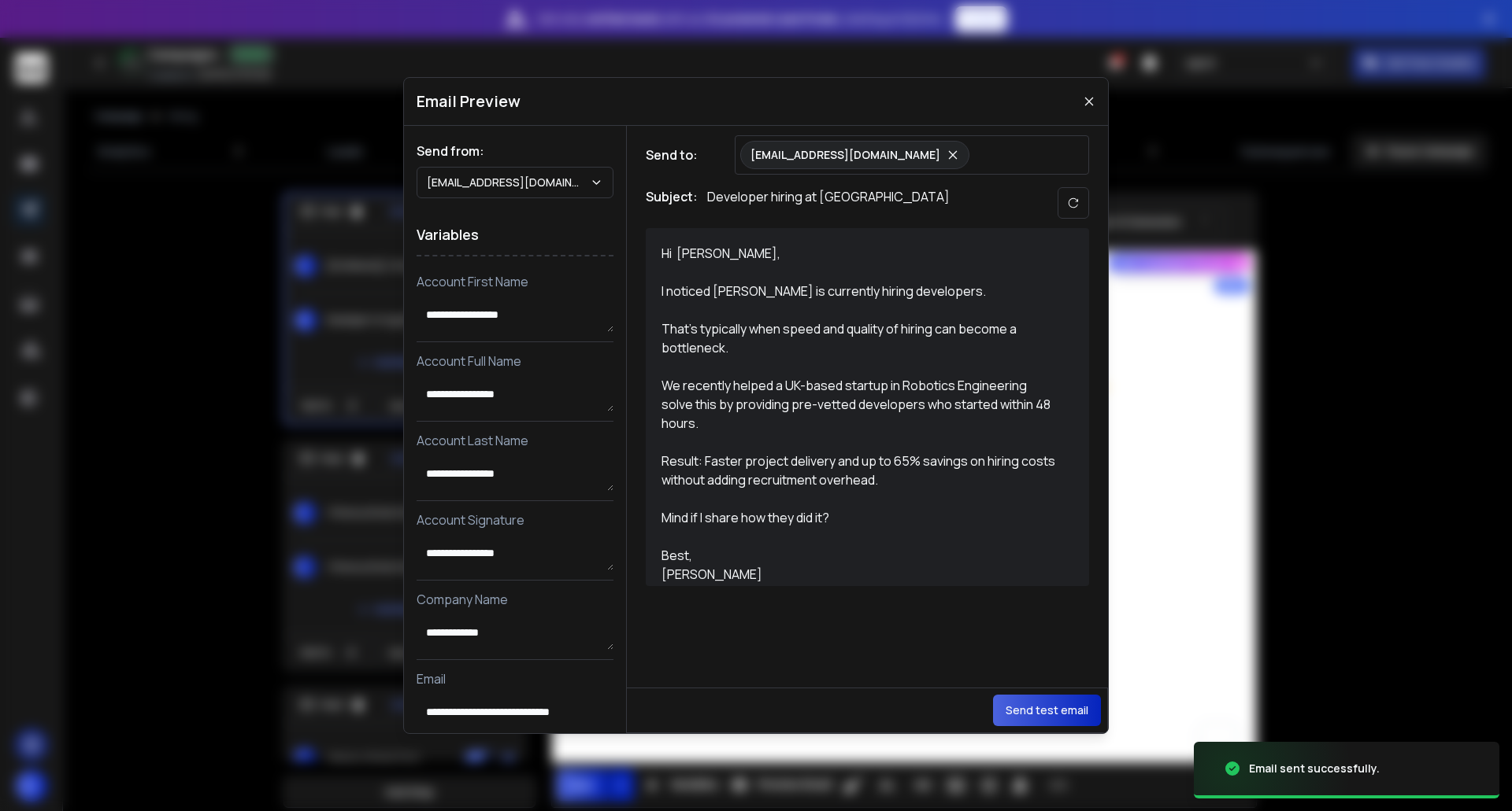
click at [1084, 100] on icon at bounding box center [1088, 101] width 12 height 12
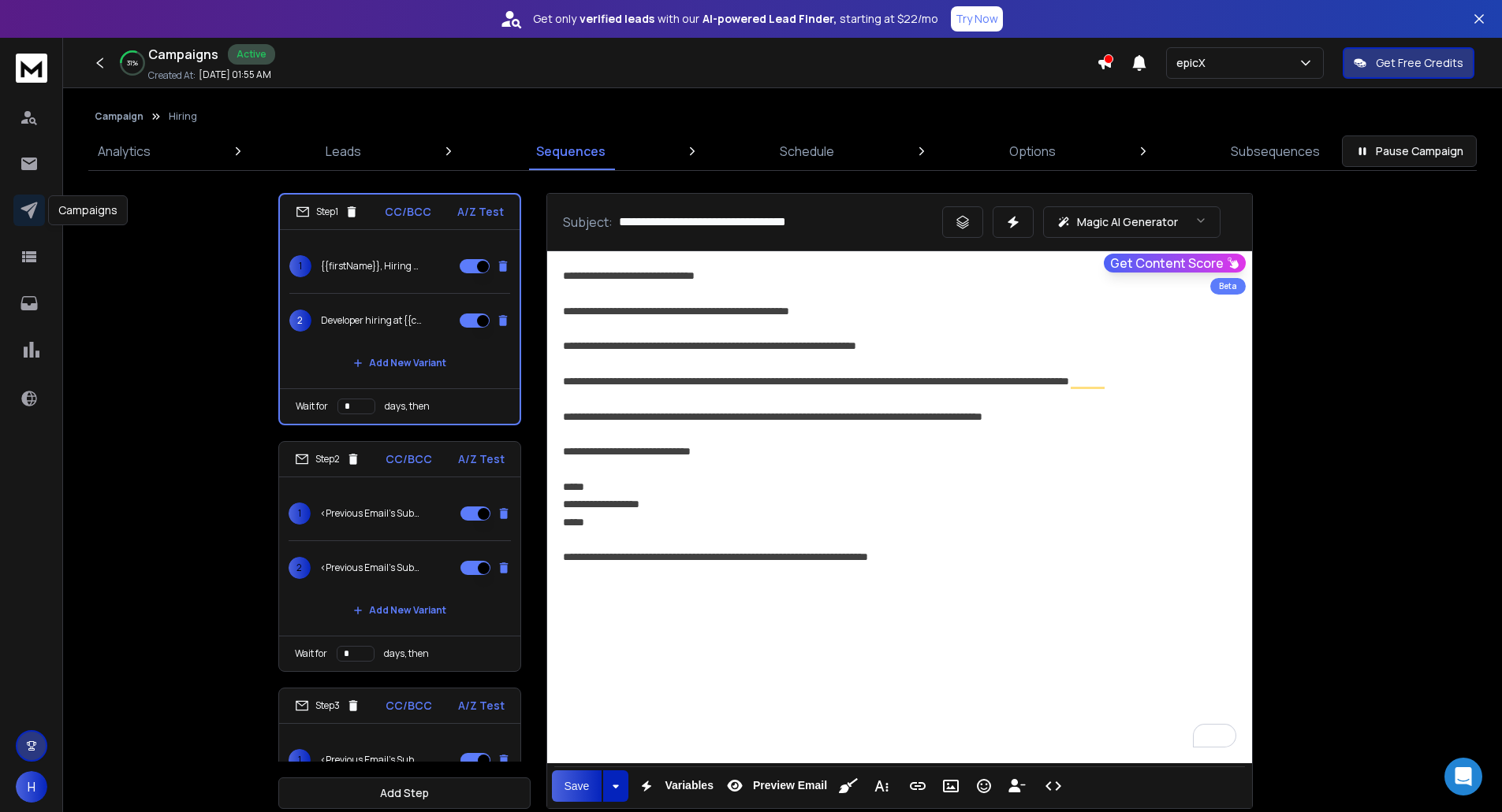
click at [30, 218] on icon at bounding box center [28, 210] width 16 height 16
